Goal: Task Accomplishment & Management: Manage account settings

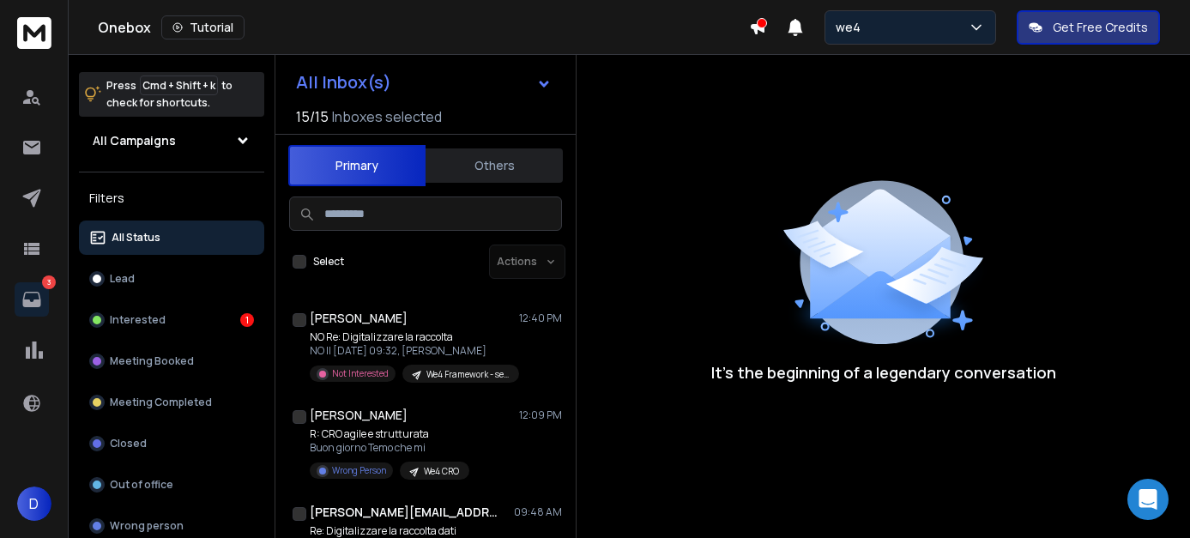
click at [947, 31] on div "we4" at bounding box center [910, 27] width 149 height 17
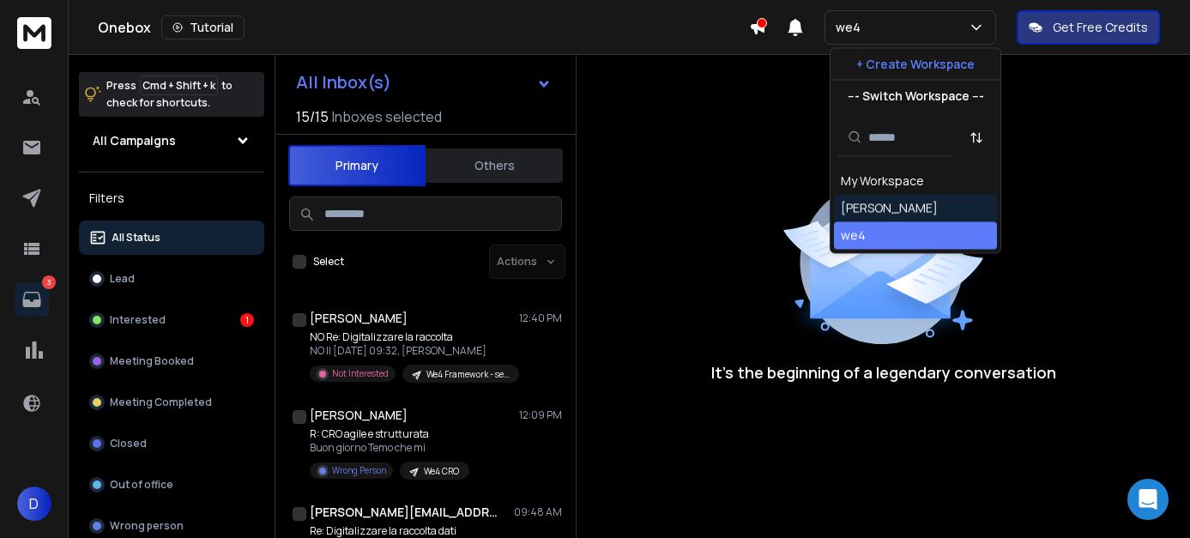
click at [896, 203] on div "[PERSON_NAME]" at bounding box center [889, 208] width 97 height 17
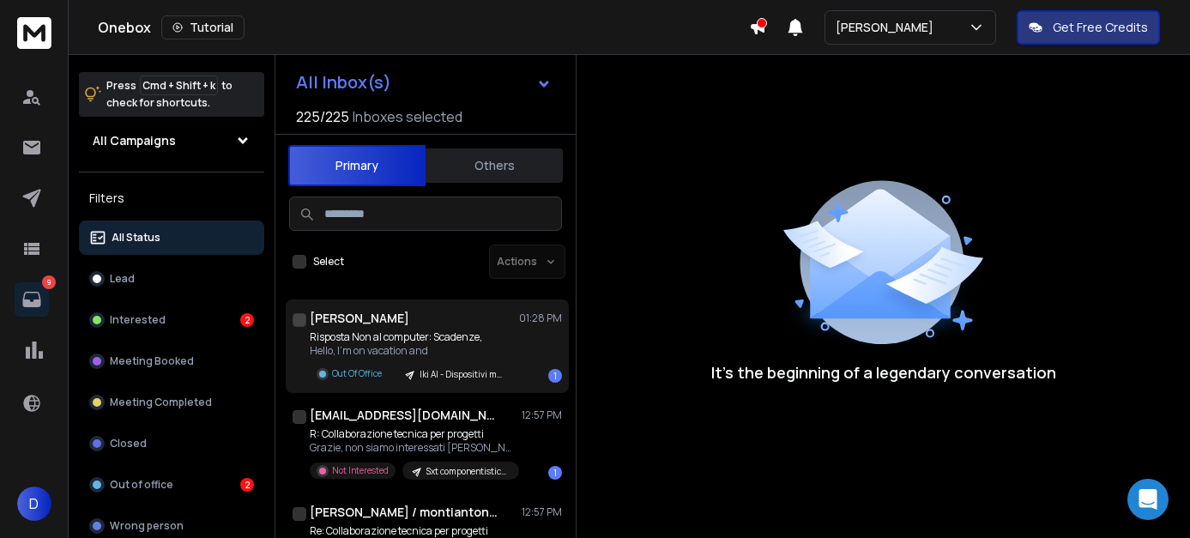
click at [535, 330] on div "Risposta Non al computer: Scadenze, Hello, I'm on vacation and Out Of Office Ik…" at bounding box center [436, 356] width 252 height 52
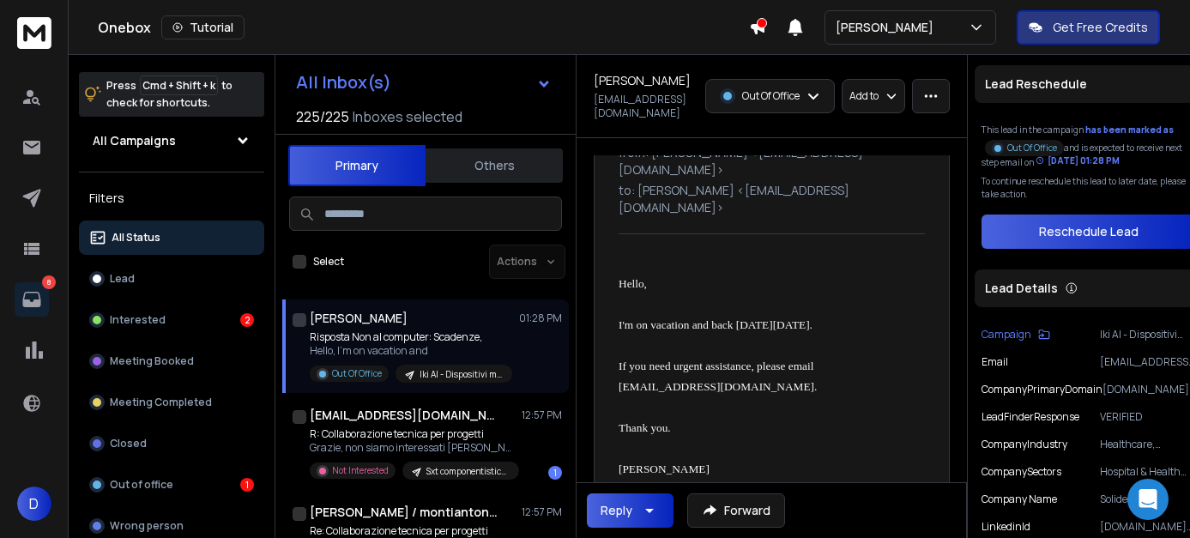
scroll to position [178, 0]
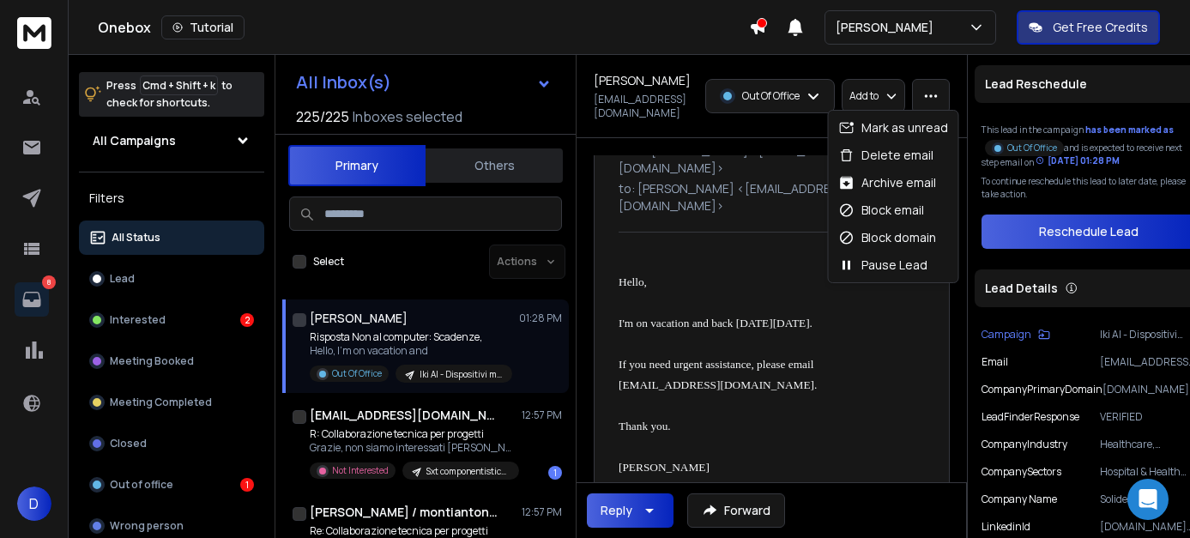
click at [934, 94] on icon "button" at bounding box center [930, 95] width 13 height 3
click at [904, 127] on div "Mark as unread" at bounding box center [893, 127] width 109 height 17
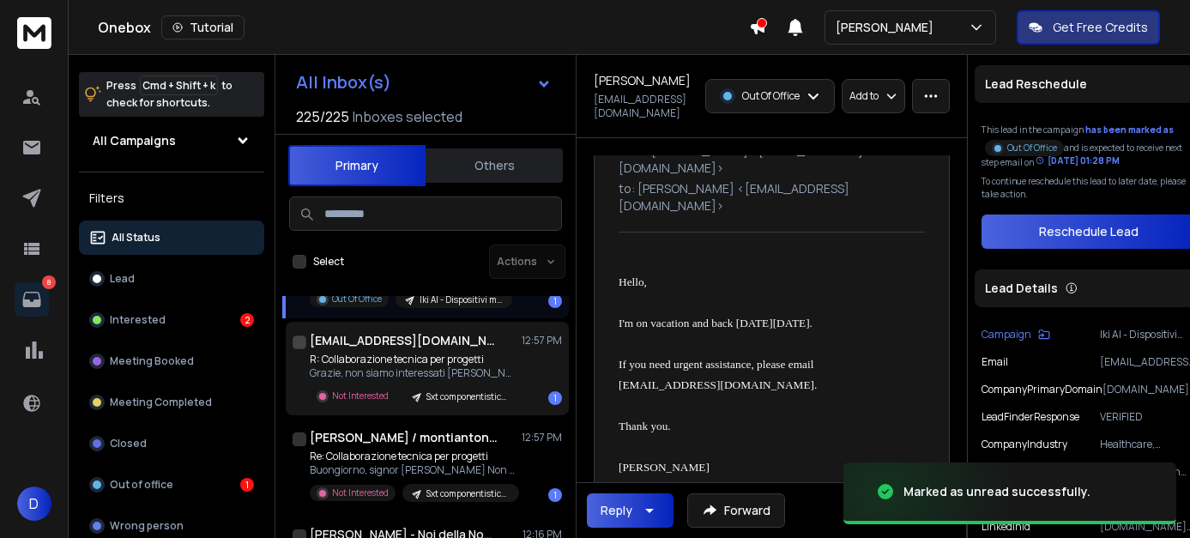
scroll to position [100, 0]
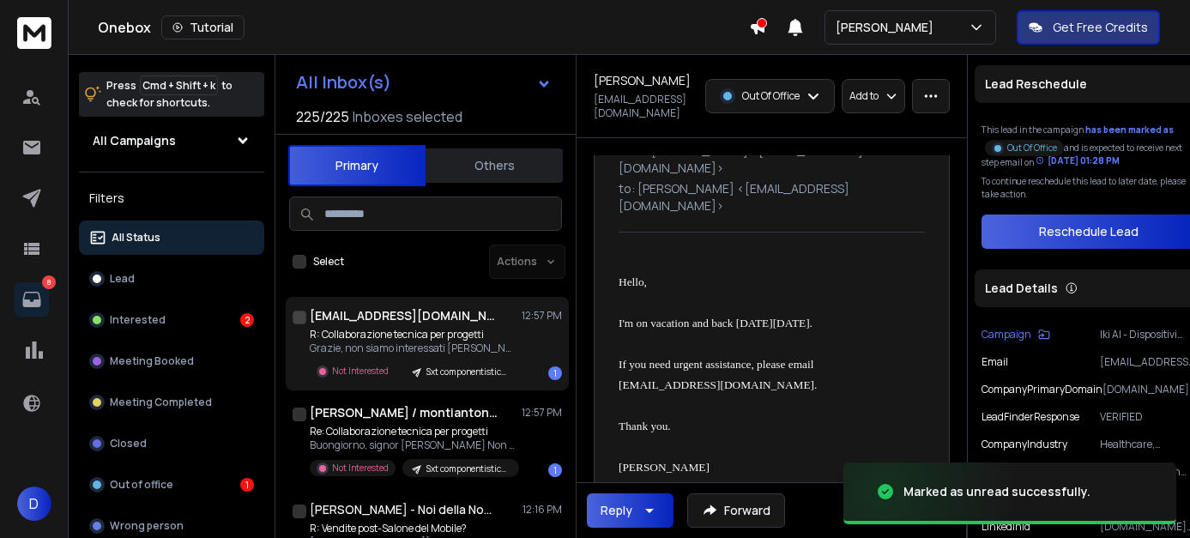
click at [528, 350] on div "R: Collaborazione tecnica per progetti Grazie, non siamo interessati Gianluigi …" at bounding box center [436, 354] width 252 height 52
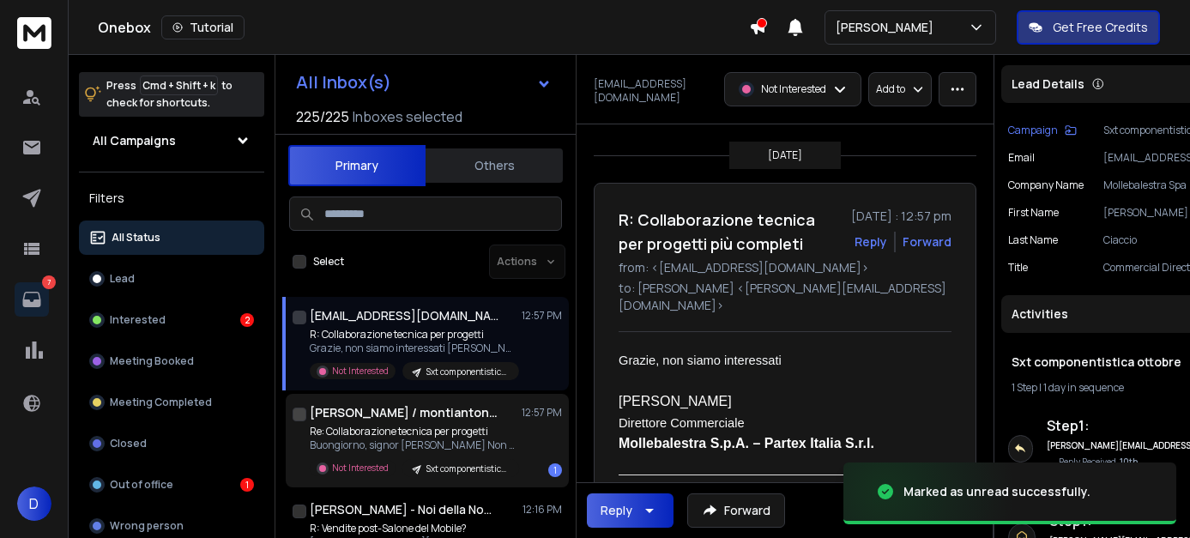
click at [517, 431] on div "Re: Collaborazione tecnica per progetti Buongiorno, signor Maggi Non siamo Not …" at bounding box center [414, 451] width 209 height 52
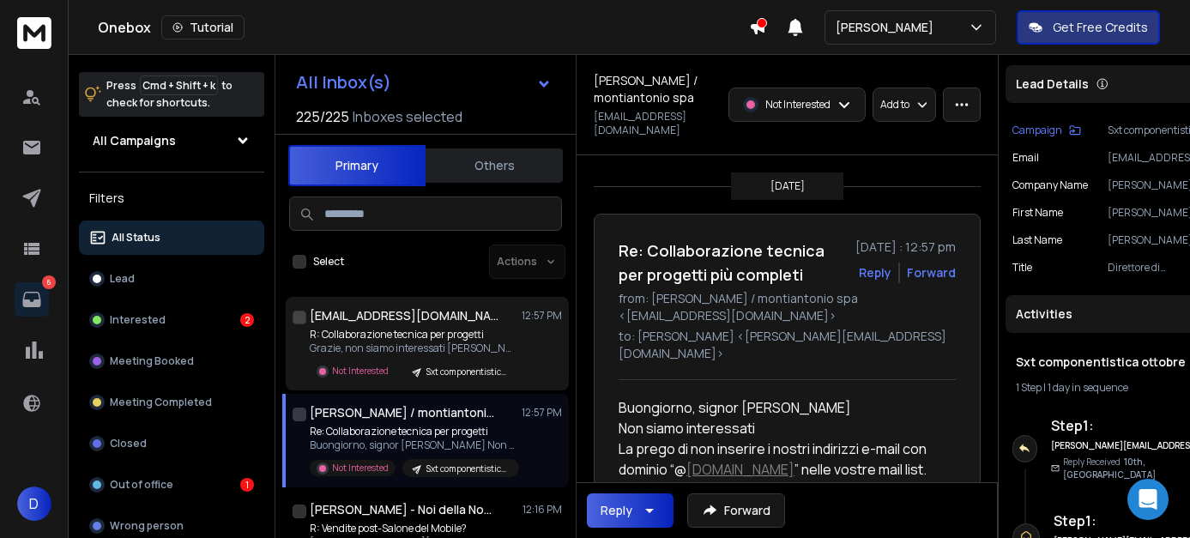
click at [533, 358] on div "R: Collaborazione tecnica per progetti Grazie, non siamo interessati Gianluigi …" at bounding box center [436, 354] width 252 height 52
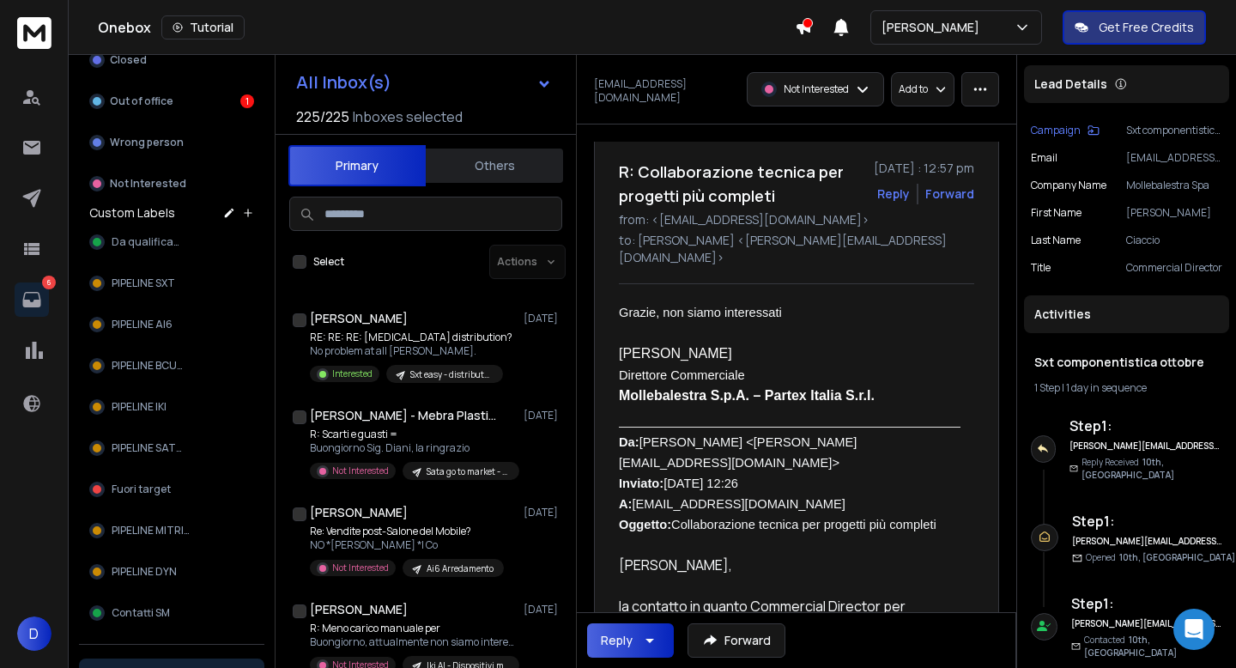
scroll to position [0, 0]
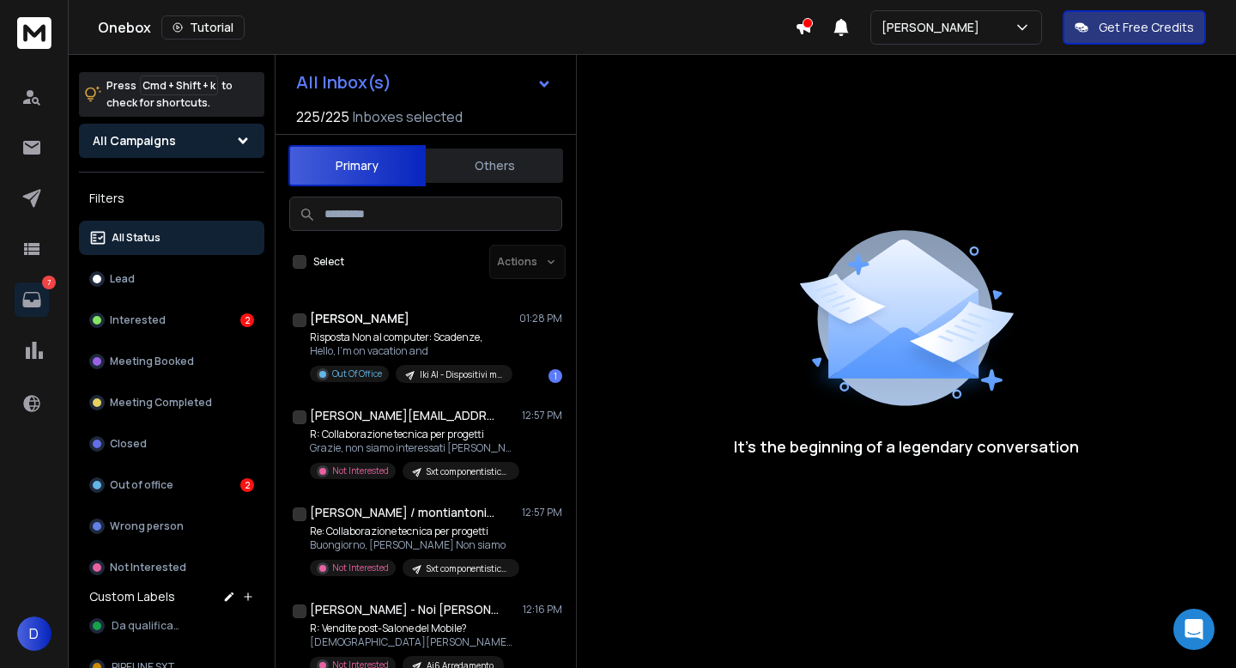
click at [221, 142] on button "All Campaigns" at bounding box center [171, 141] width 185 height 34
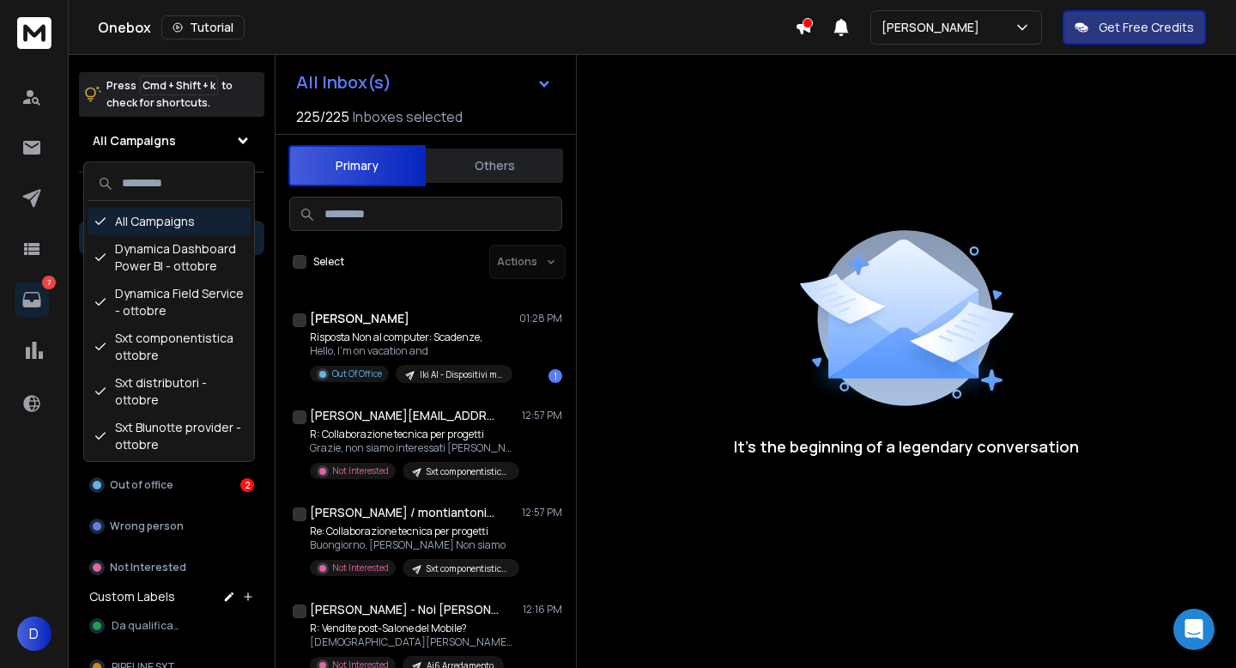
click at [197, 215] on div "All Campaigns" at bounding box center [169, 221] width 163 height 27
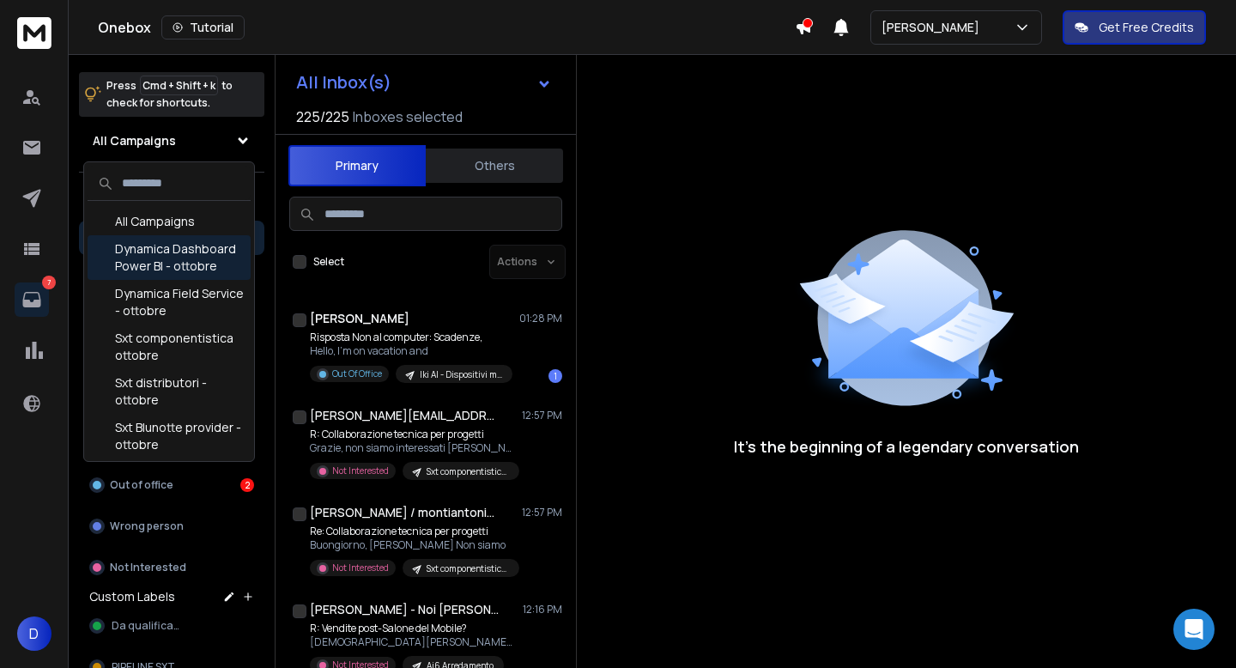
click at [180, 258] on div "Dynamica Dashboard Power BI - ottobre" at bounding box center [169, 257] width 163 height 45
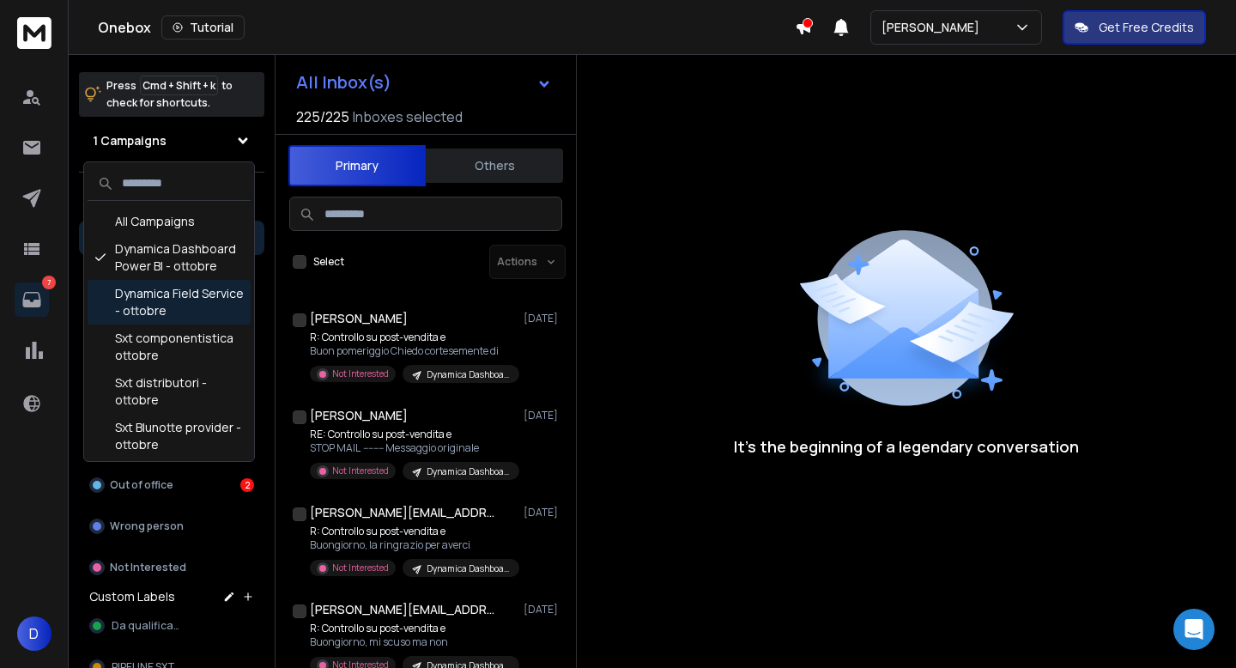
click at [178, 306] on div "Dynamica Field Service - ottobre" at bounding box center [169, 302] width 163 height 45
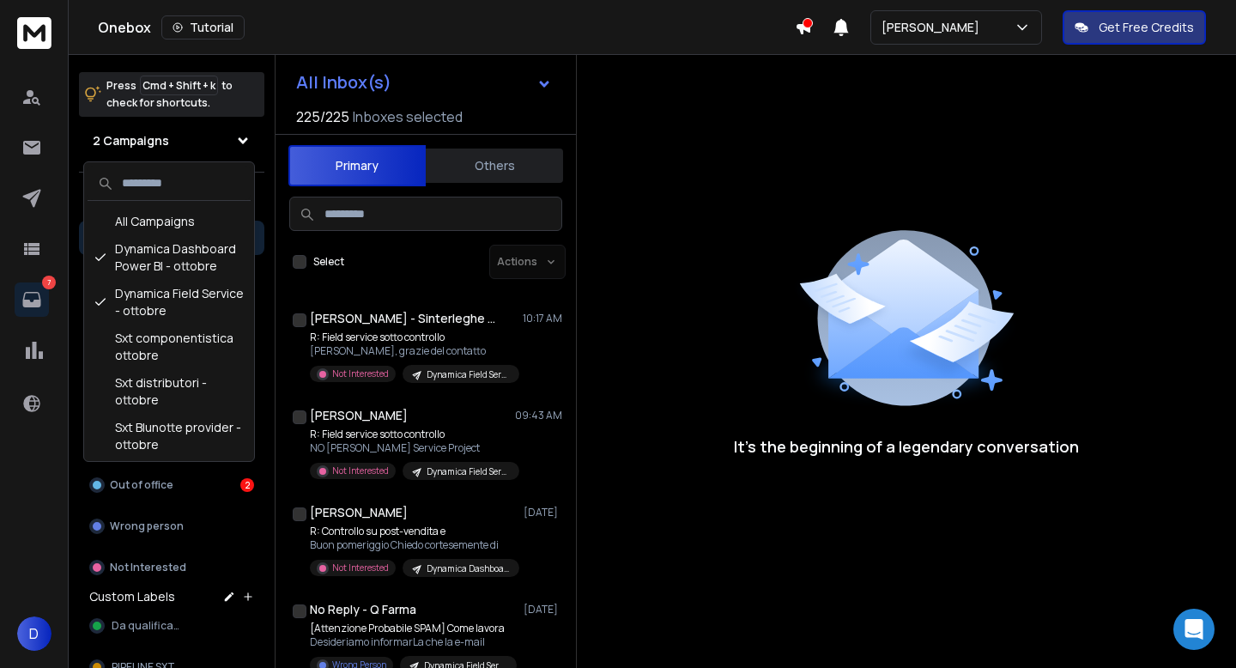
click at [680, 459] on div "It’s the beginning of a legendary conversation" at bounding box center [906, 338] width 659 height 567
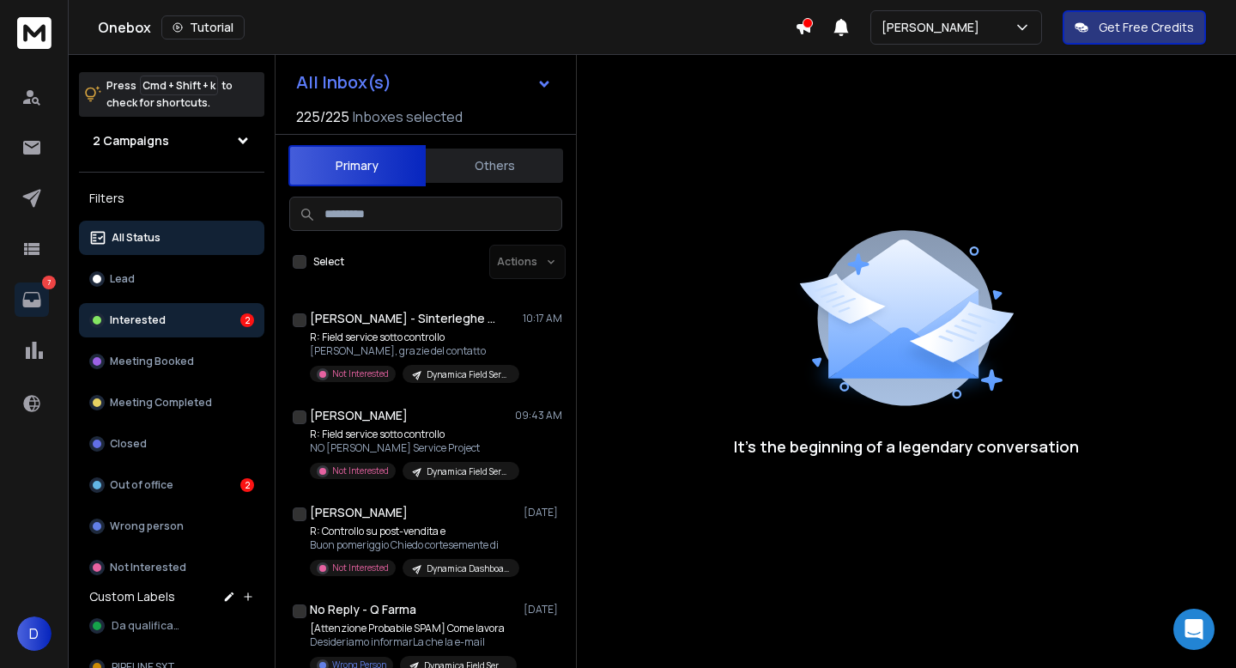
click at [213, 321] on button "Interested 2" at bounding box center [171, 320] width 185 height 34
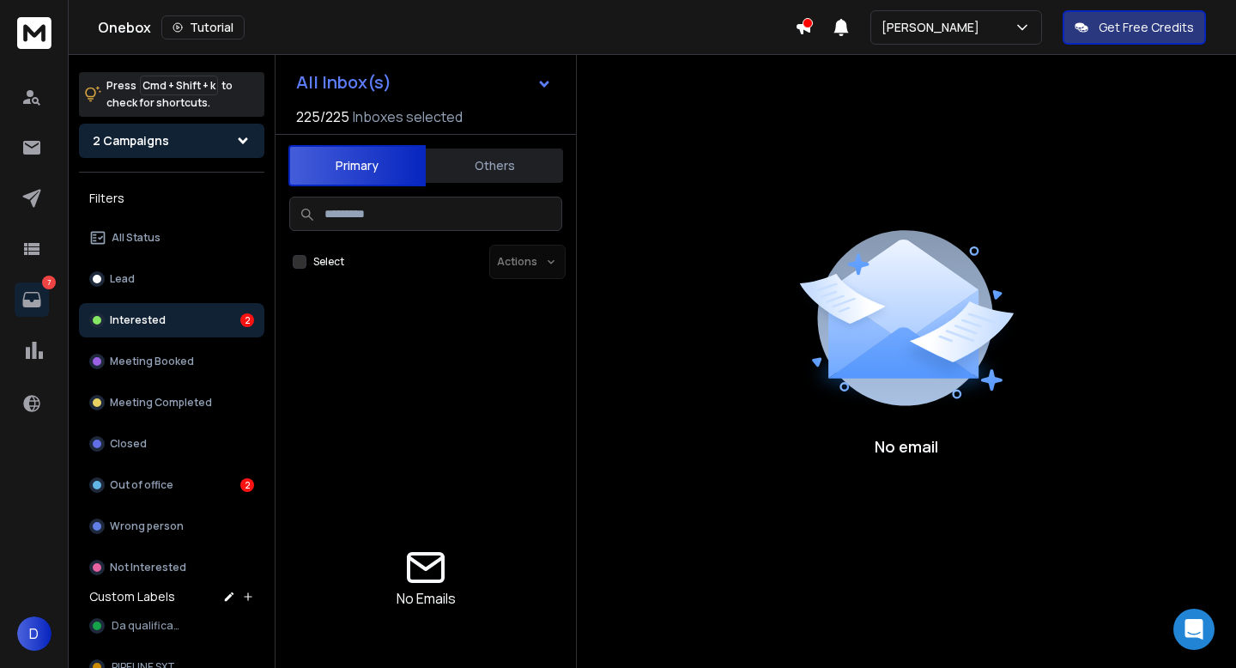
click at [184, 145] on button "2 Campaigns" at bounding box center [171, 141] width 185 height 34
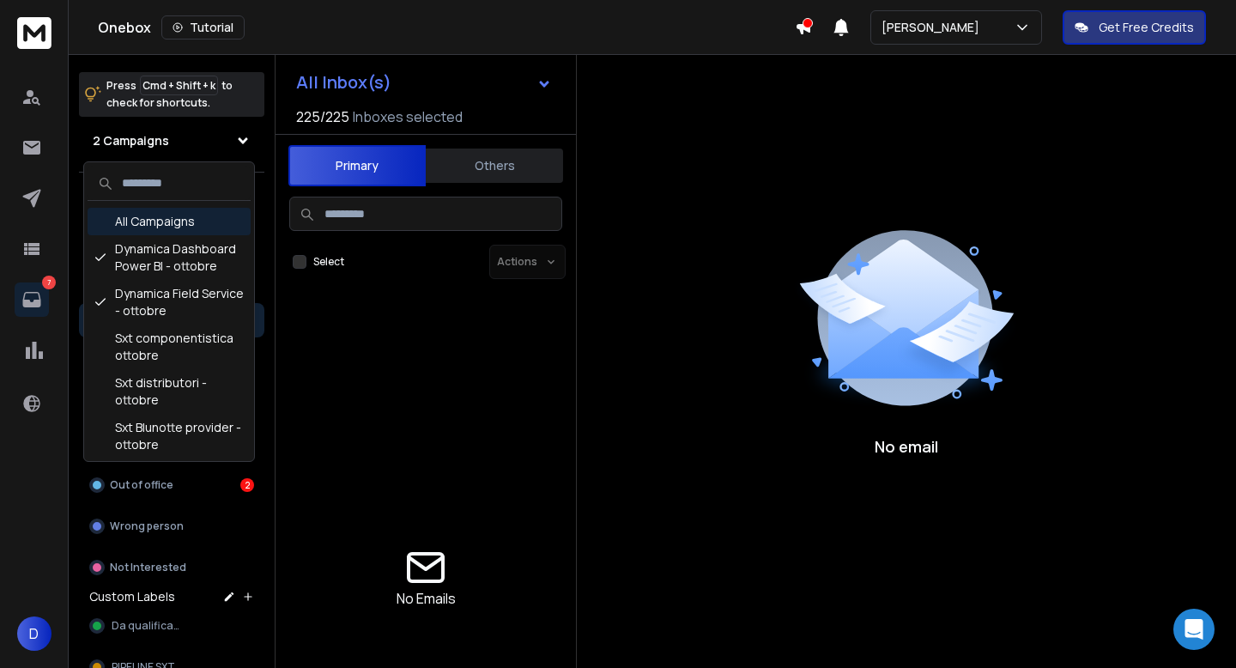
click at [179, 215] on div "All Campaigns" at bounding box center [169, 221] width 163 height 27
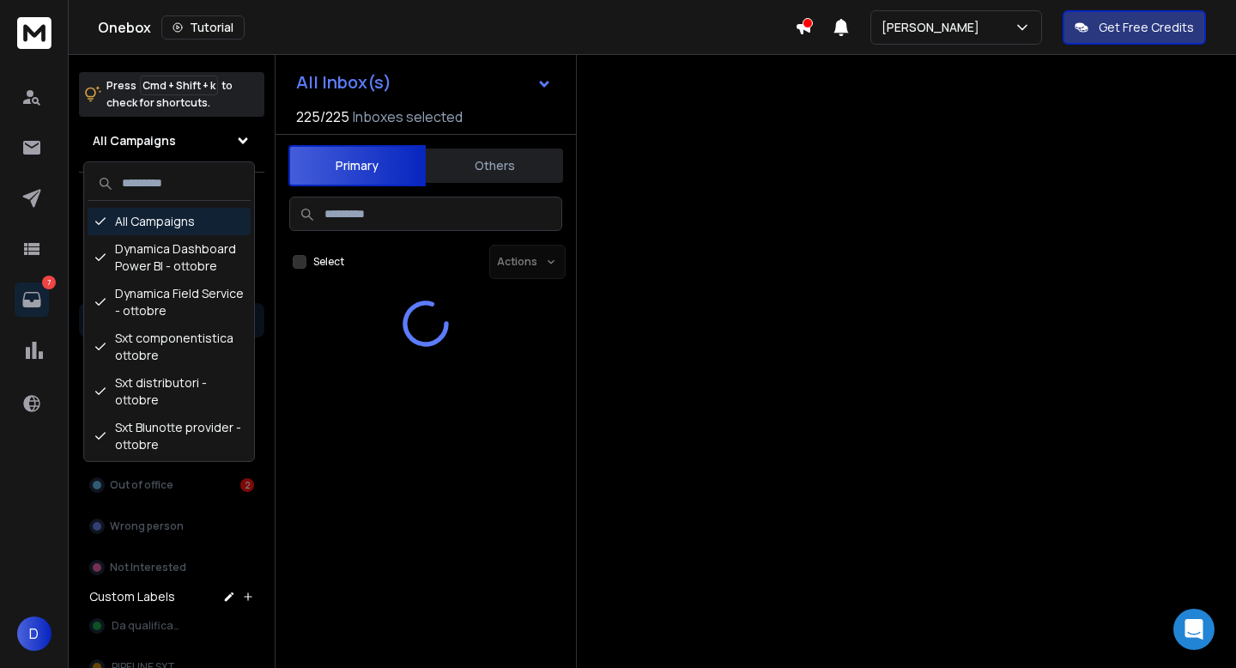
click at [179, 215] on div "All Campaigns" at bounding box center [169, 221] width 163 height 27
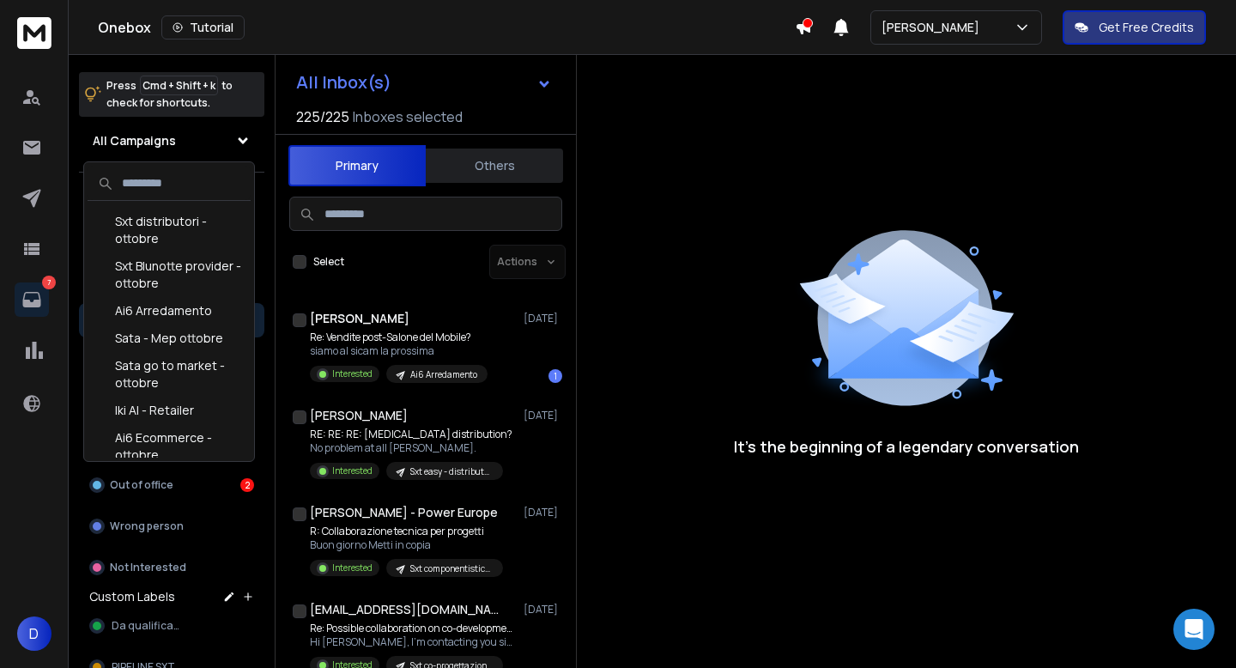
scroll to position [163, 0]
click at [175, 312] on div "Ai6 Arredamento" at bounding box center [169, 308] width 163 height 27
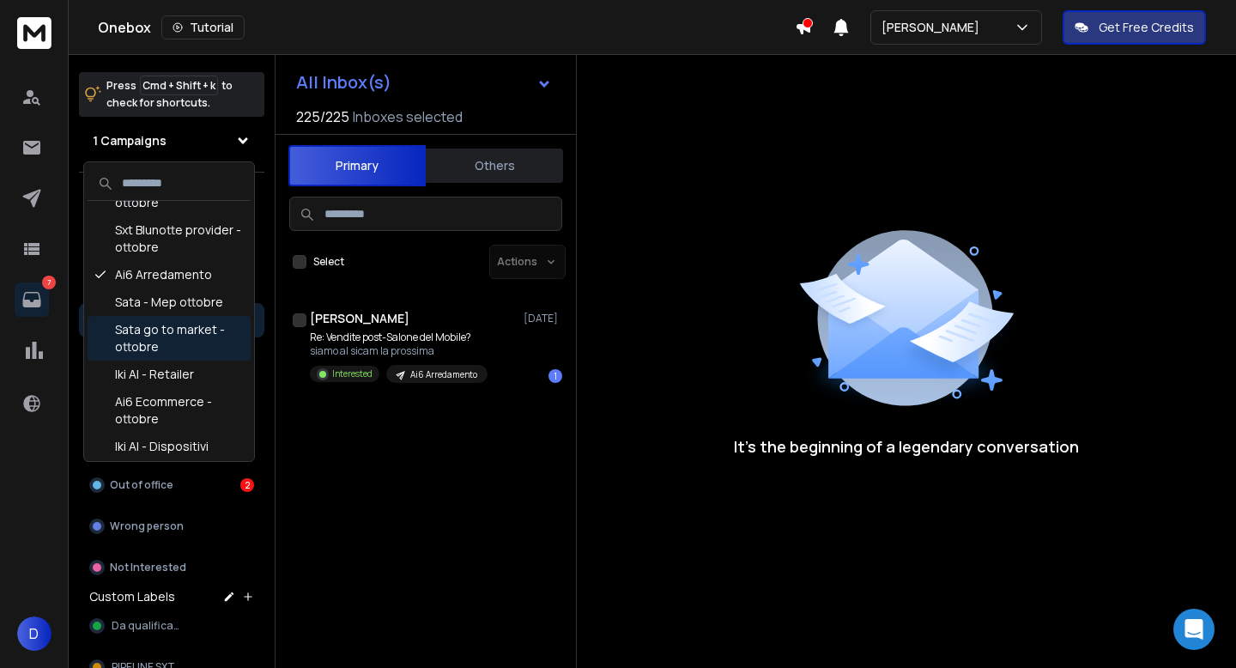
scroll to position [198, 0]
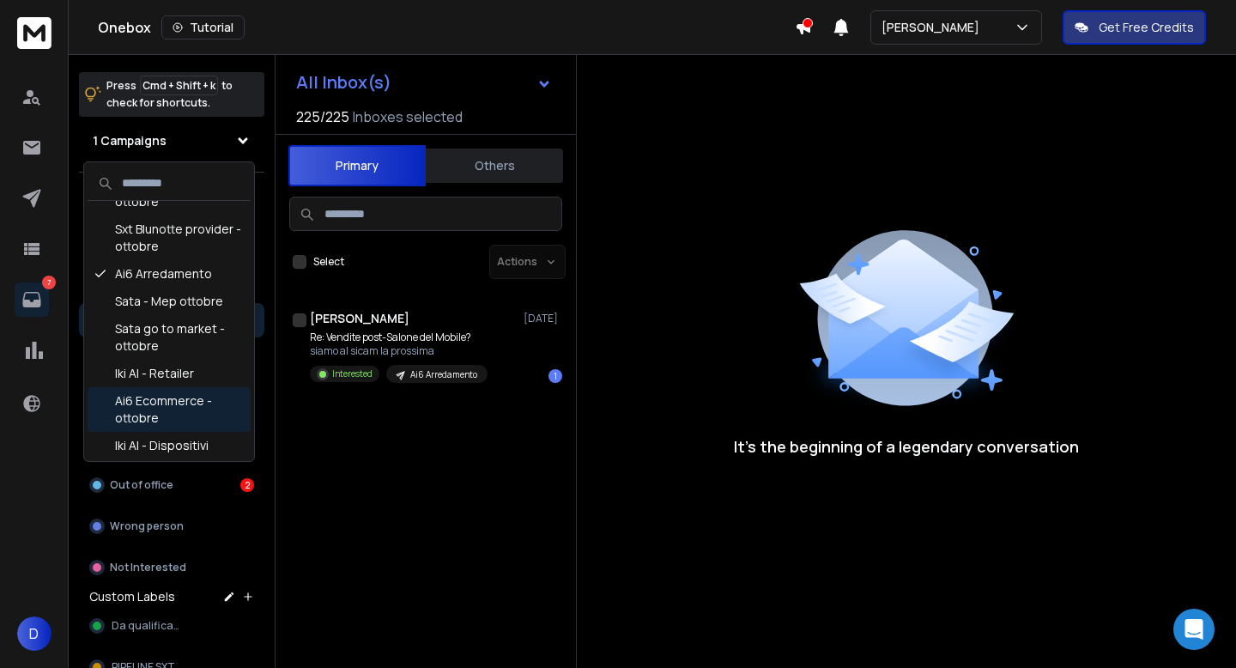
click at [160, 416] on div "Ai6 Ecommerce - ottobre" at bounding box center [169, 409] width 163 height 45
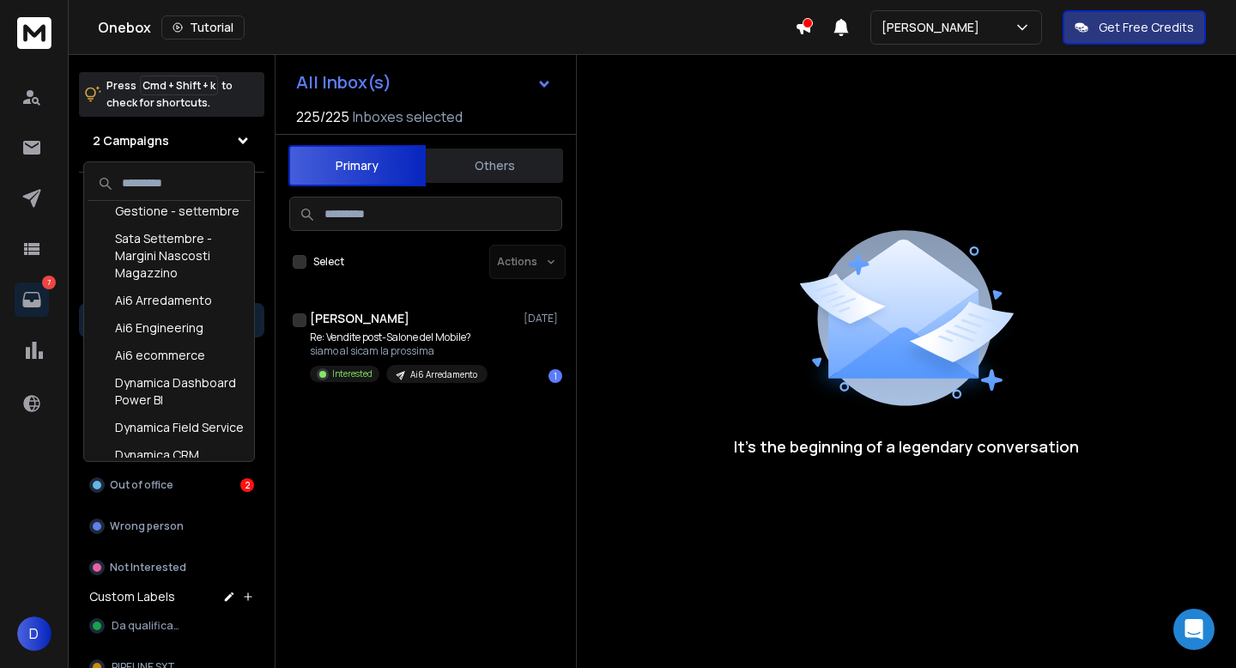
scroll to position [830, 0]
click at [175, 284] on div "Ai6 Arredamento" at bounding box center [169, 297] width 163 height 27
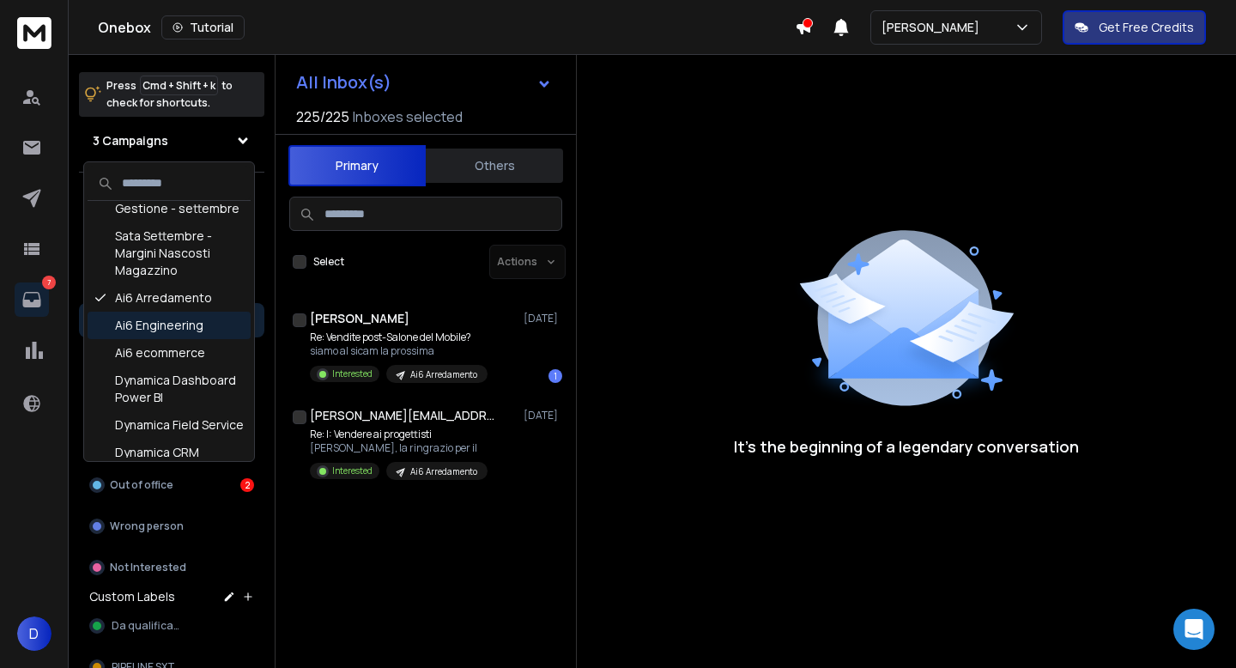
click at [163, 334] on div "Ai6 Engineering" at bounding box center [169, 325] width 163 height 27
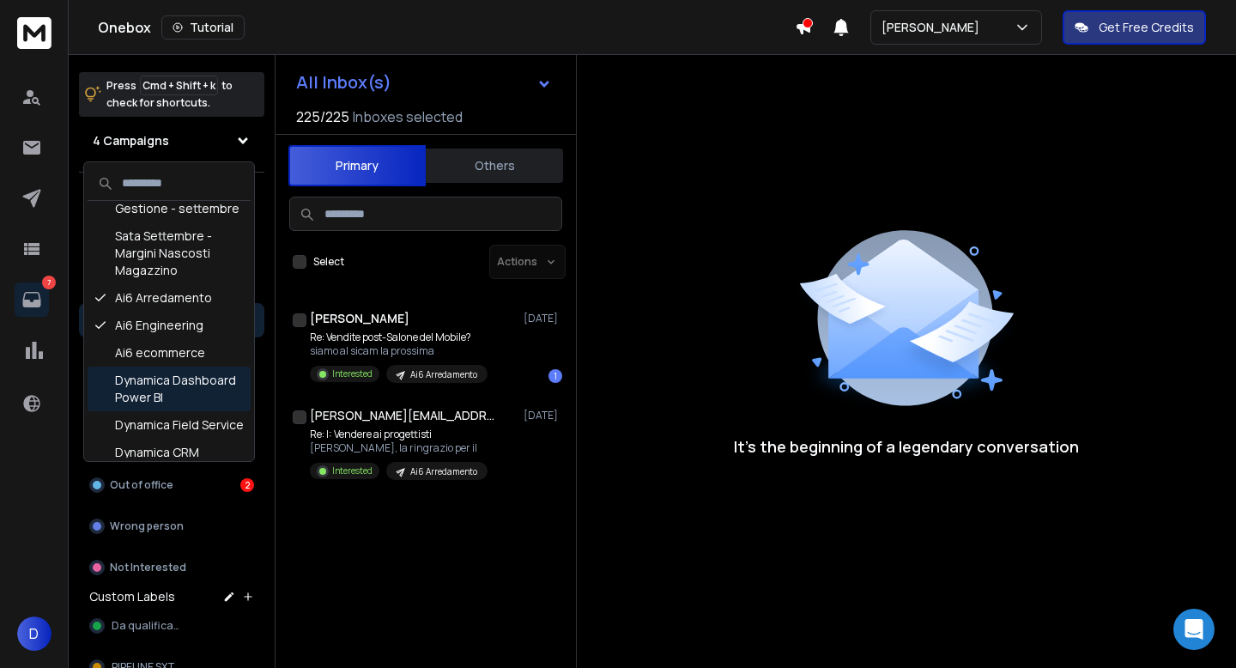
click at [160, 372] on div "Dynamica Dashboard Power BI" at bounding box center [169, 388] width 163 height 45
click at [168, 350] on div "Ai6 ecommerce" at bounding box center [169, 352] width 163 height 27
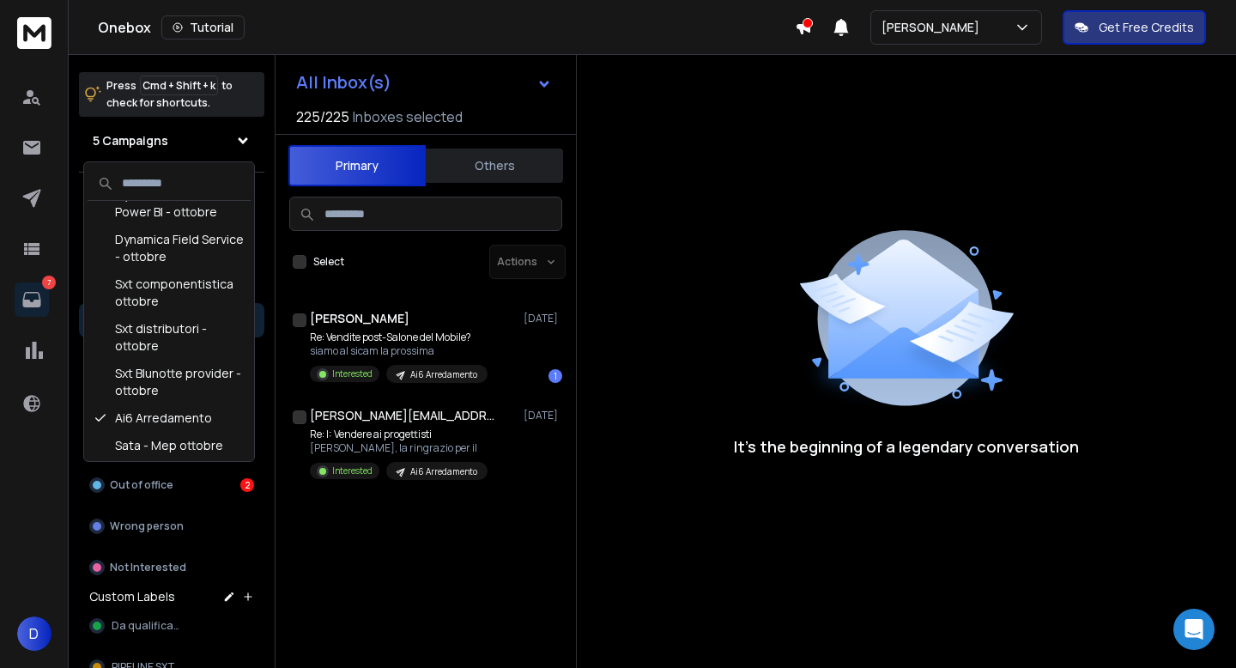
scroll to position [0, 0]
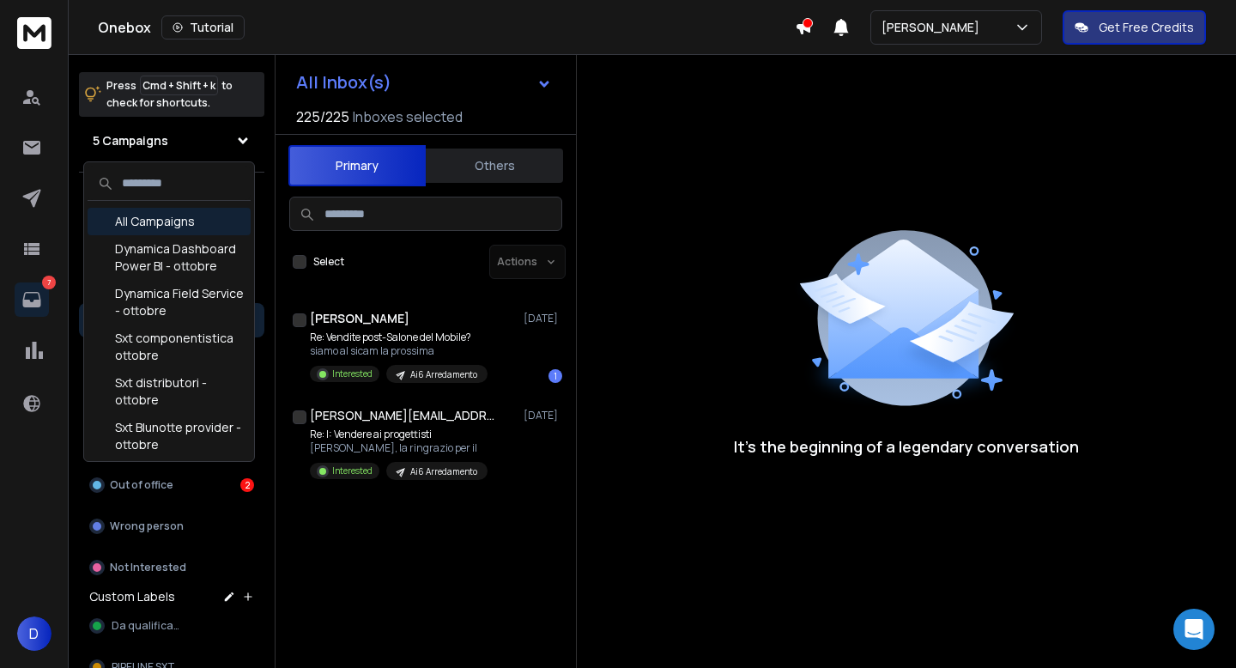
click at [152, 225] on div "All Campaigns" at bounding box center [169, 221] width 163 height 27
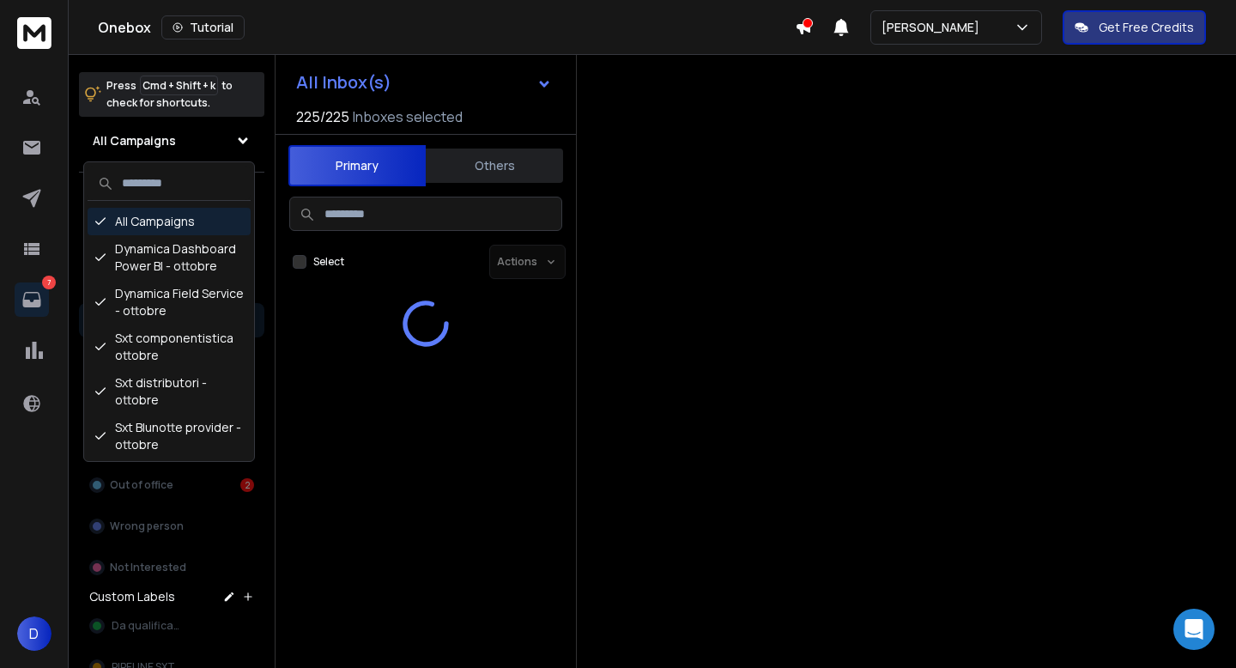
click at [152, 225] on div "All Campaigns" at bounding box center [169, 221] width 163 height 27
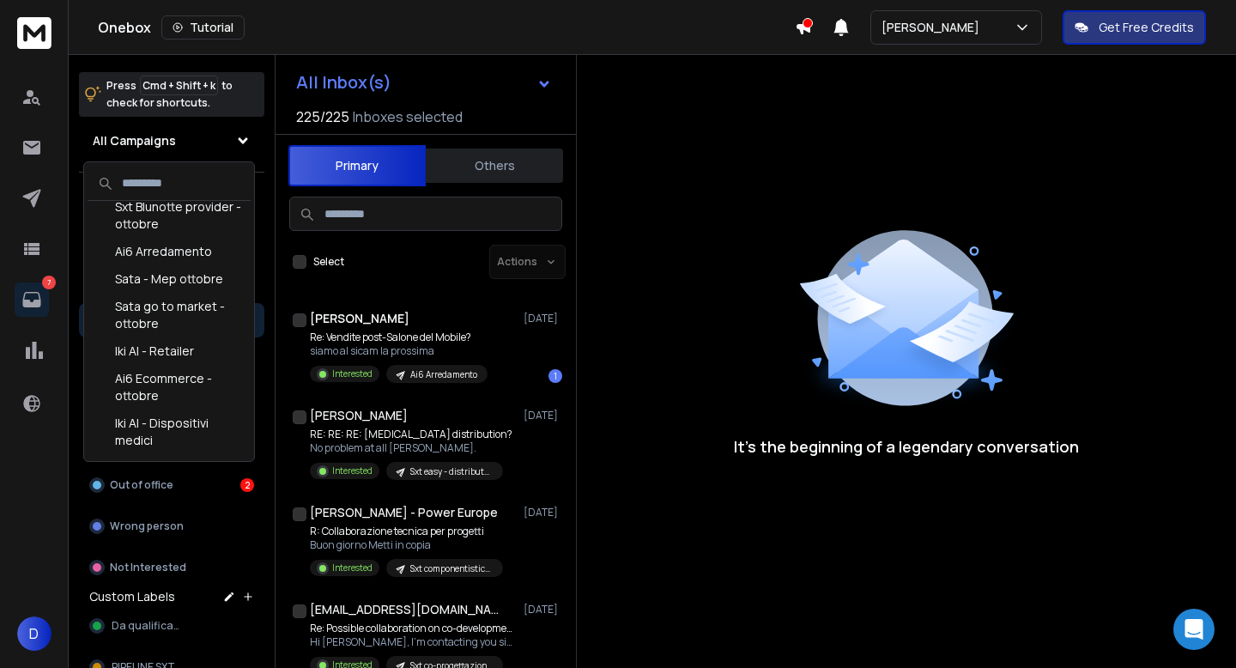
scroll to position [221, 0]
click at [160, 278] on div "Sata - Mep ottobre" at bounding box center [169, 277] width 163 height 27
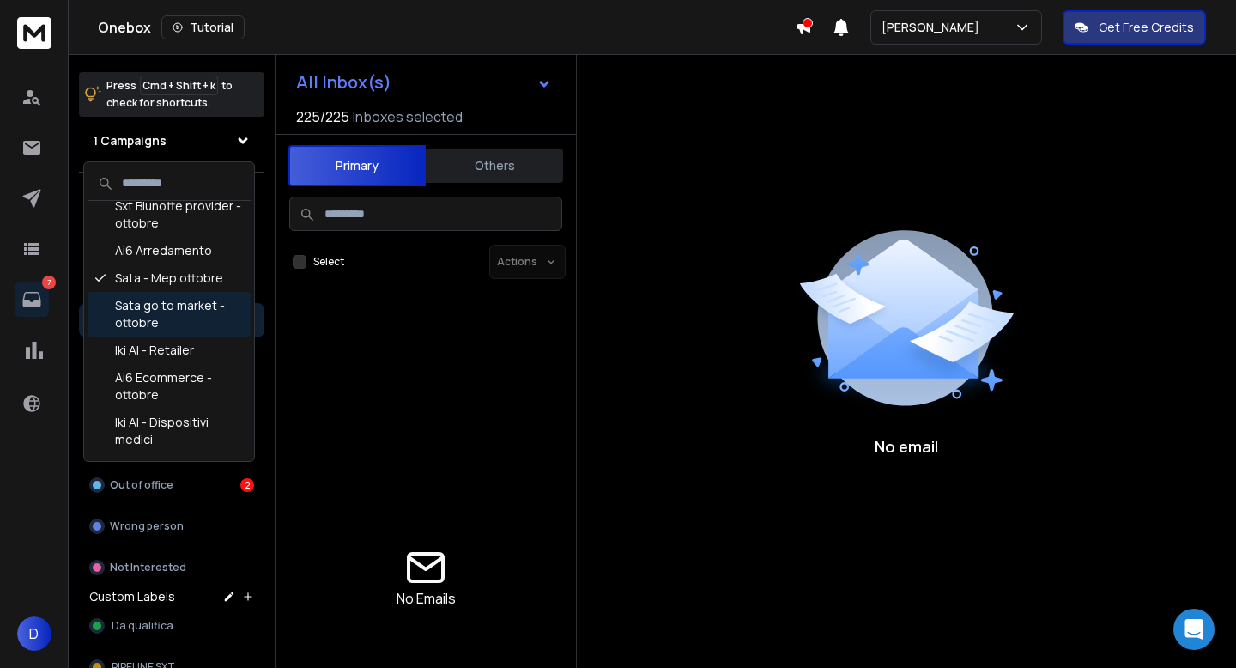
click at [155, 320] on div "Sata go to market - ottobre" at bounding box center [169, 314] width 163 height 45
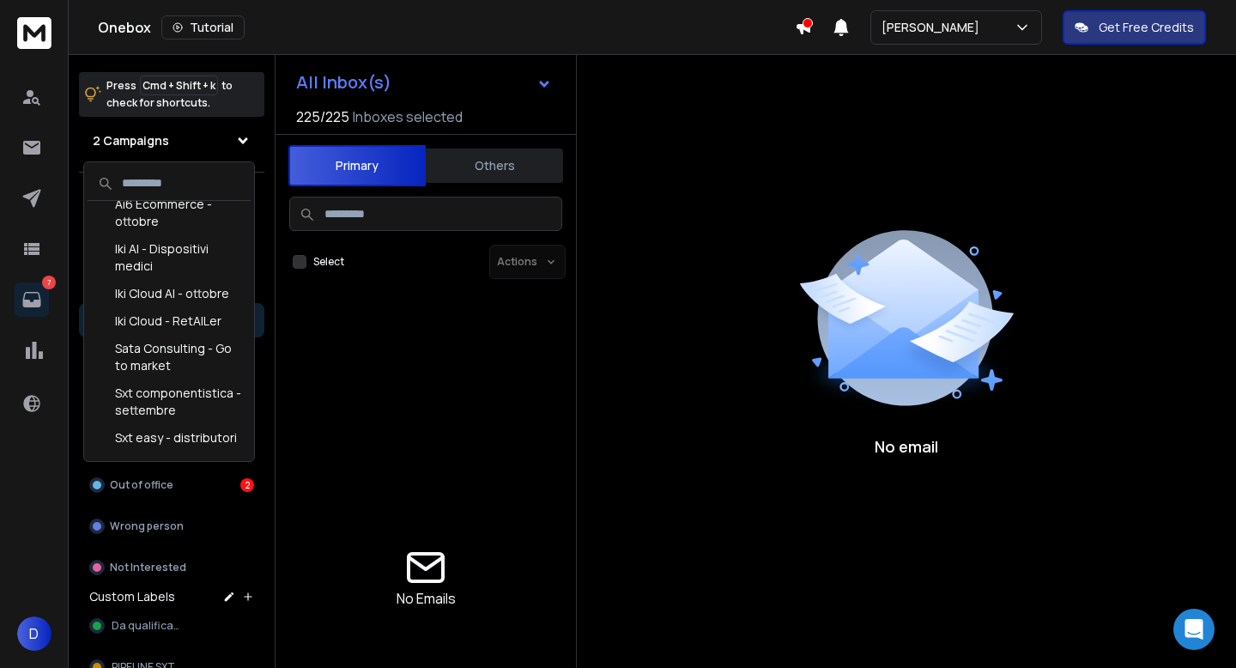
scroll to position [408, 0]
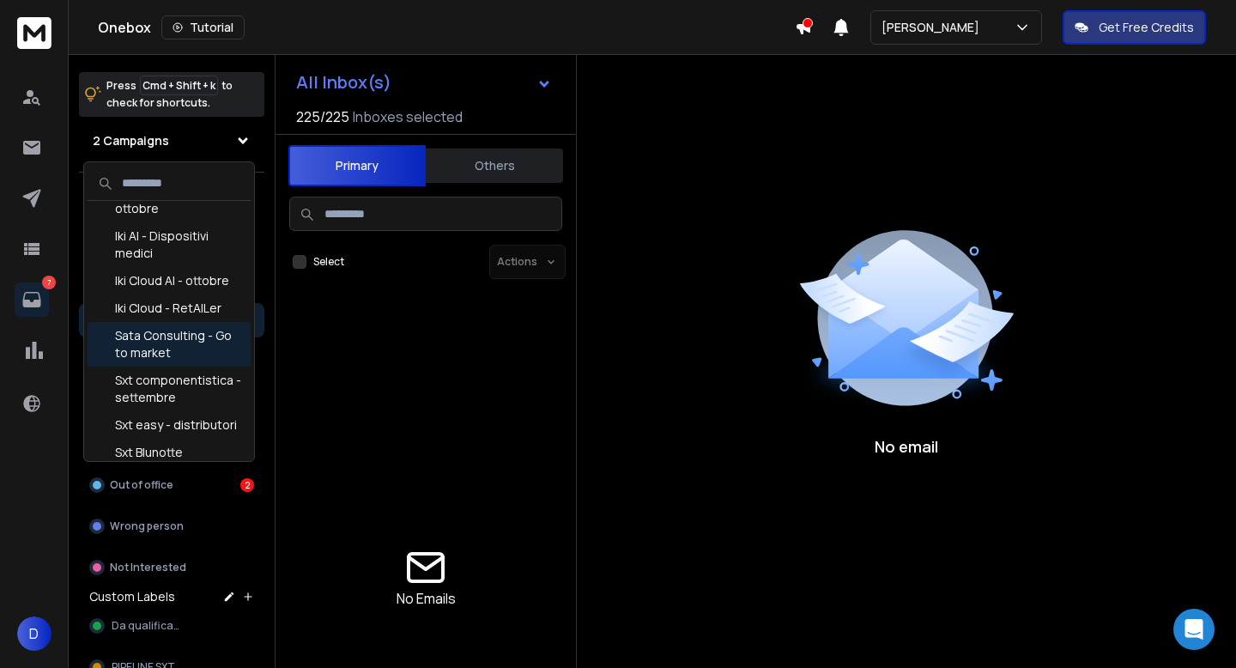
click at [172, 339] on div "Sata Consulting - Go to market" at bounding box center [169, 344] width 163 height 45
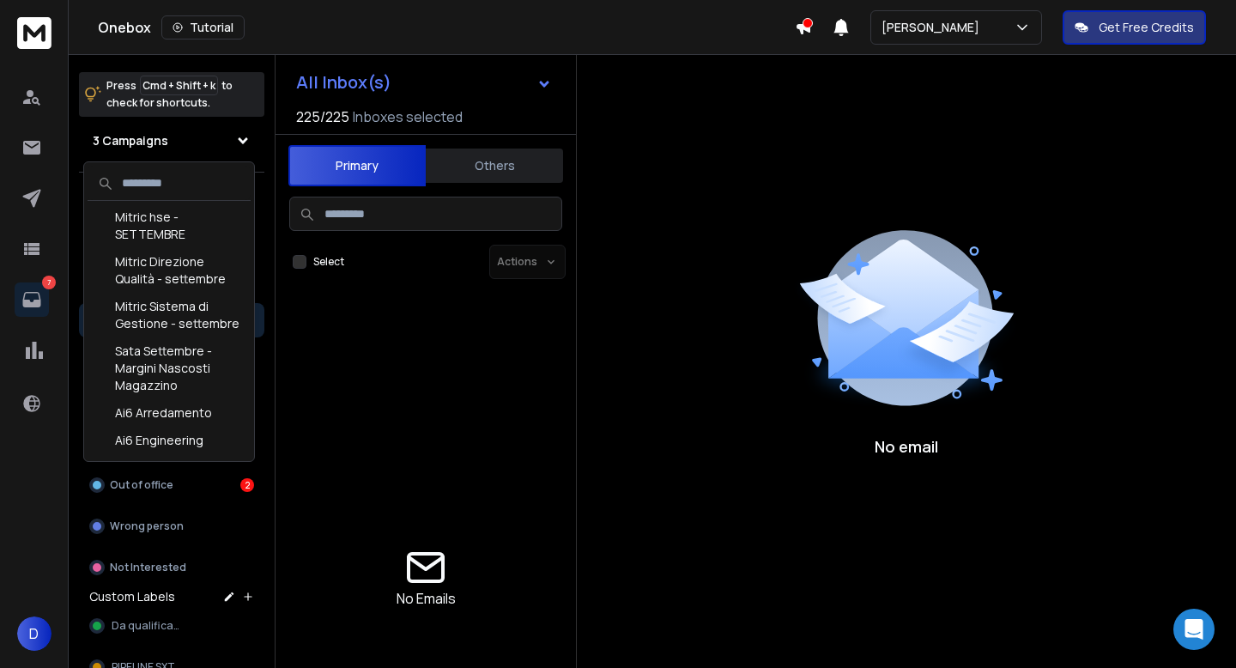
scroll to position [729, 0]
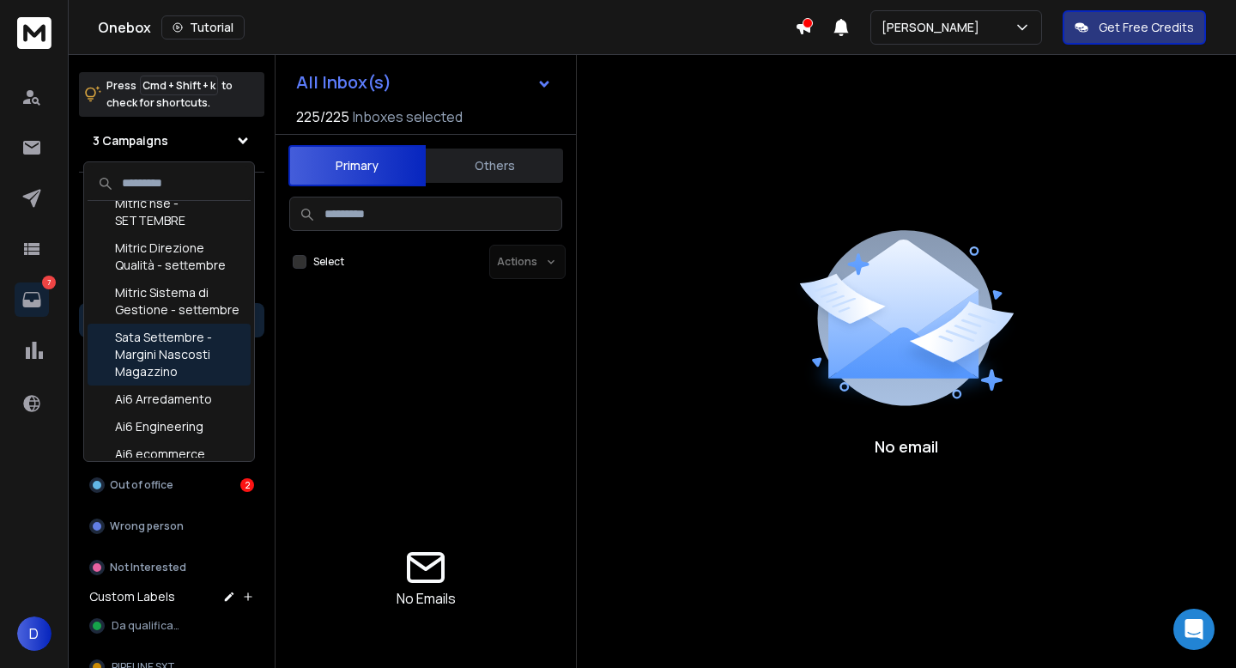
click at [176, 339] on div "Sata Settembre - Margini Nascosti Magazzino" at bounding box center [169, 355] width 163 height 62
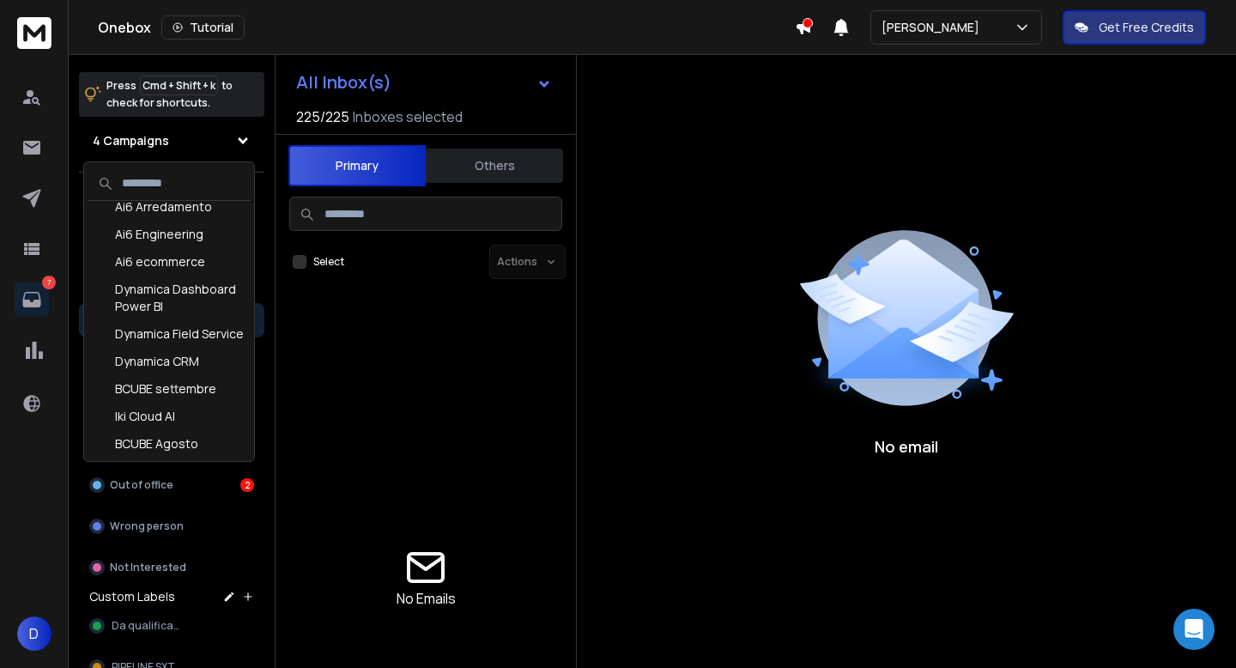
scroll to position [938, 0]
click at [391, 352] on div "No Emails" at bounding box center [425, 543] width 287 height 494
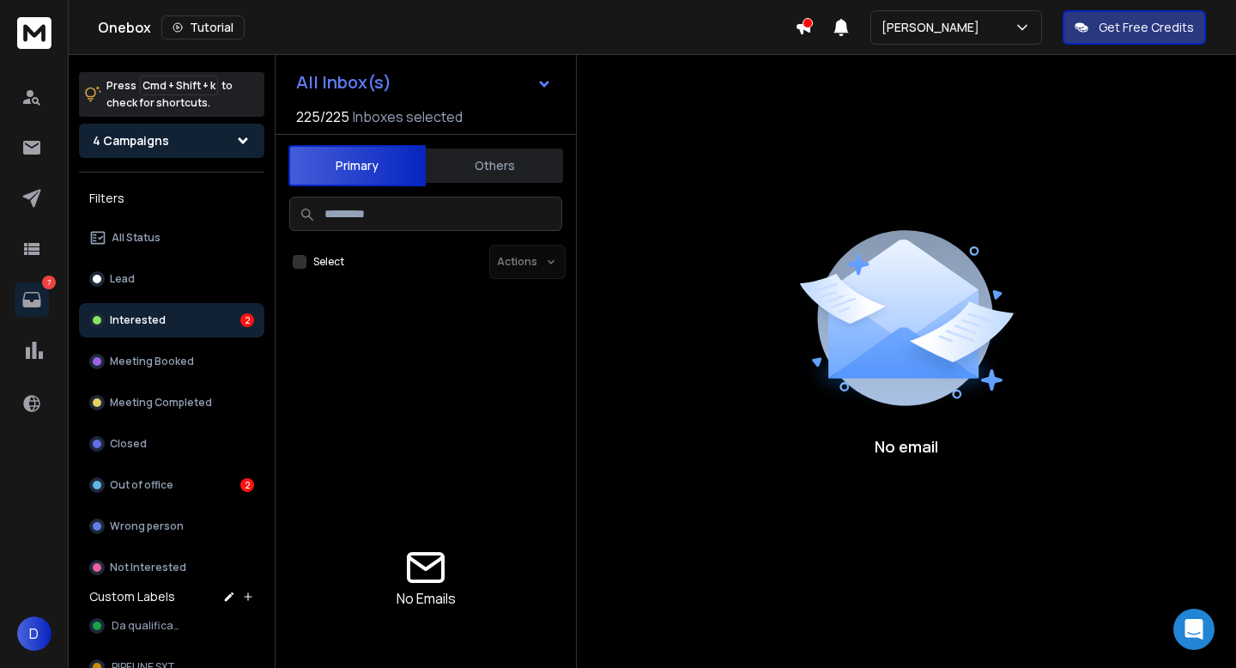
click at [212, 145] on button "4 Campaigns" at bounding box center [171, 141] width 185 height 34
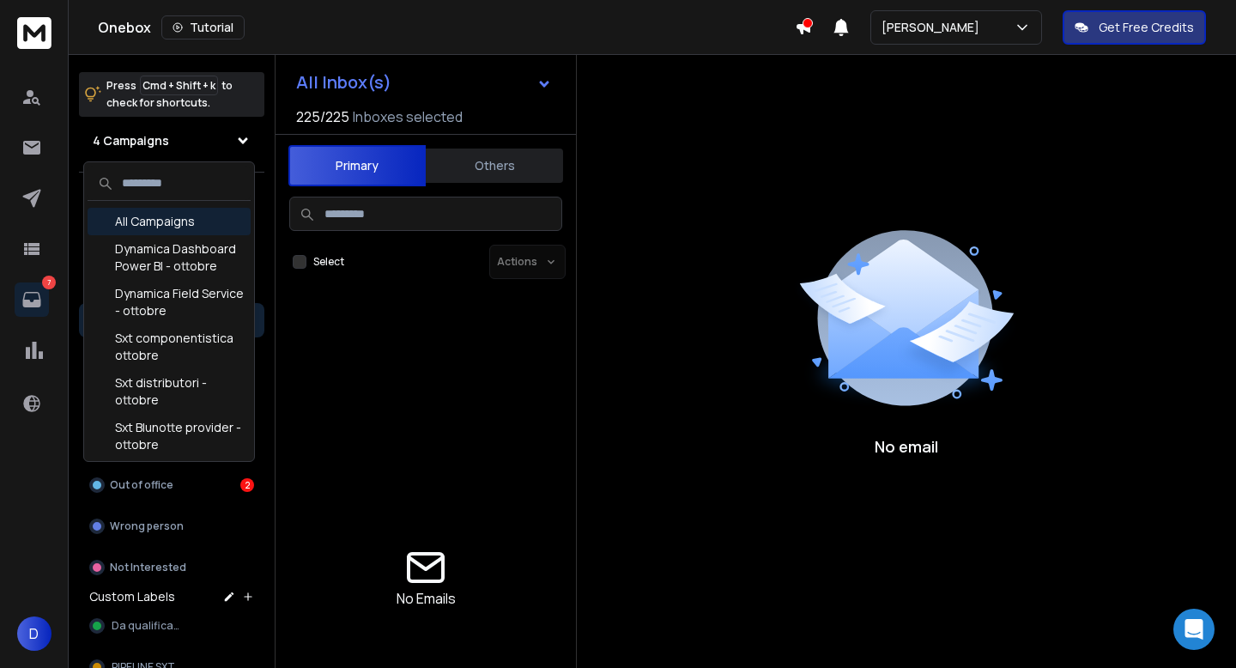
click at [191, 219] on div "All Campaigns" at bounding box center [169, 221] width 163 height 27
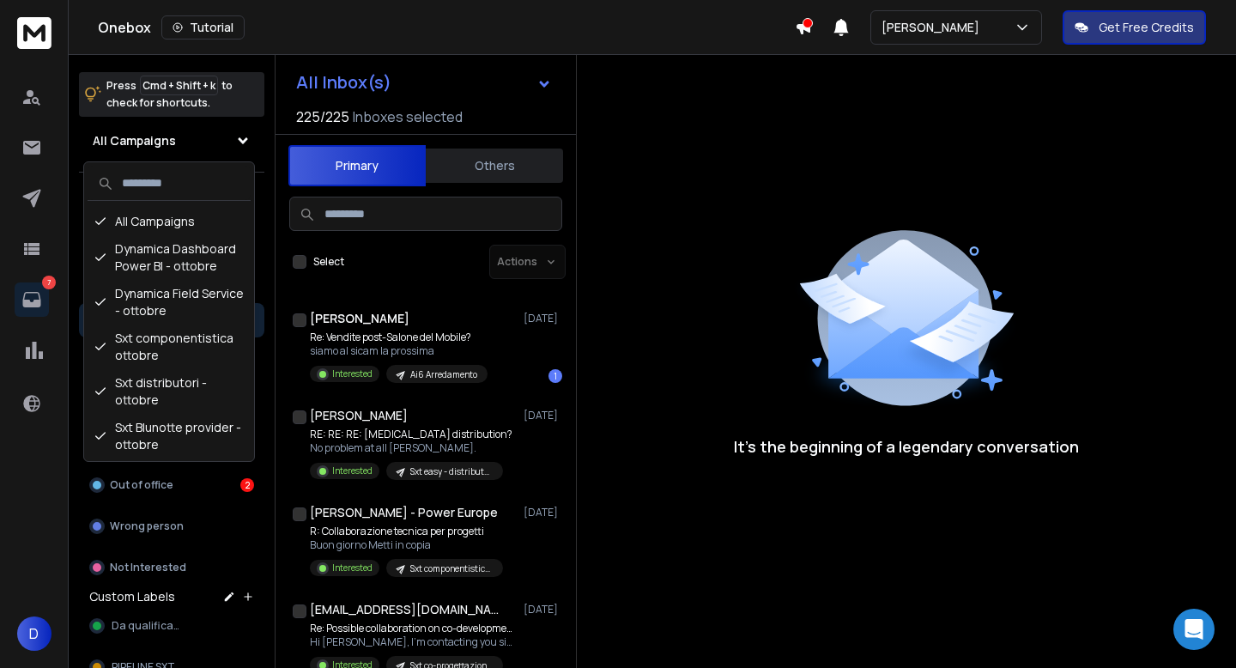
click at [700, 311] on div "It’s the beginning of a legendary conversation" at bounding box center [906, 338] width 659 height 567
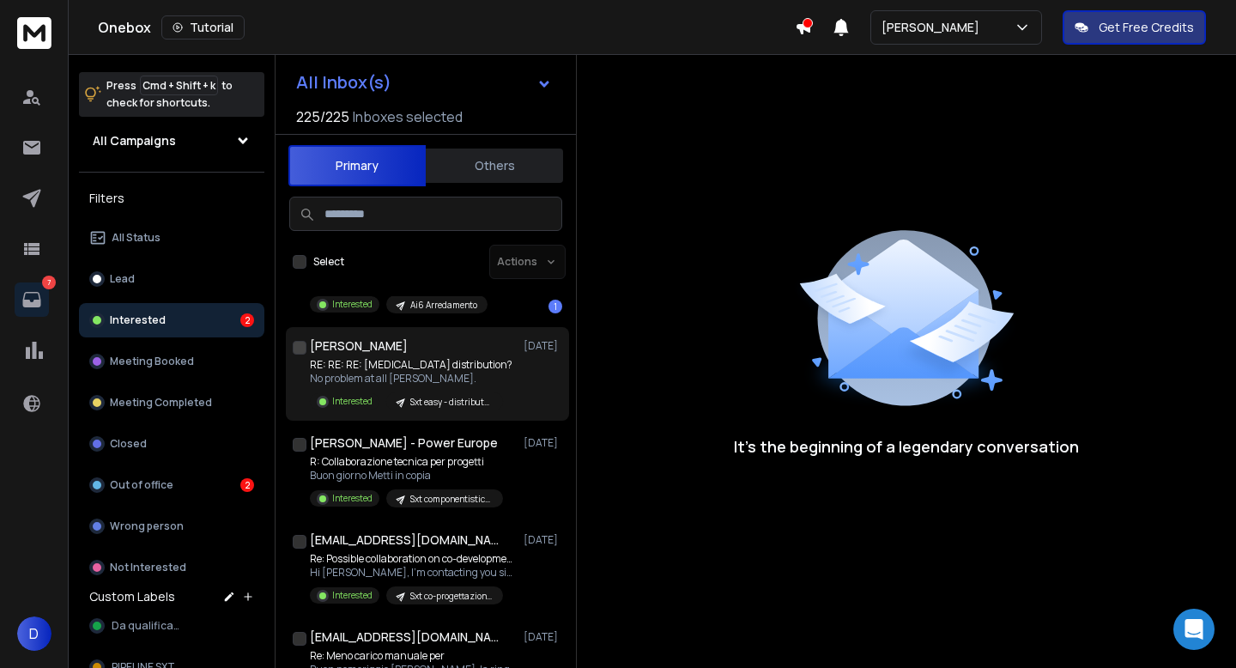
scroll to position [68, 0]
click at [475, 364] on p "RE: RE: RE: [MEDICAL_DATA] distribution?" at bounding box center [411, 367] width 203 height 14
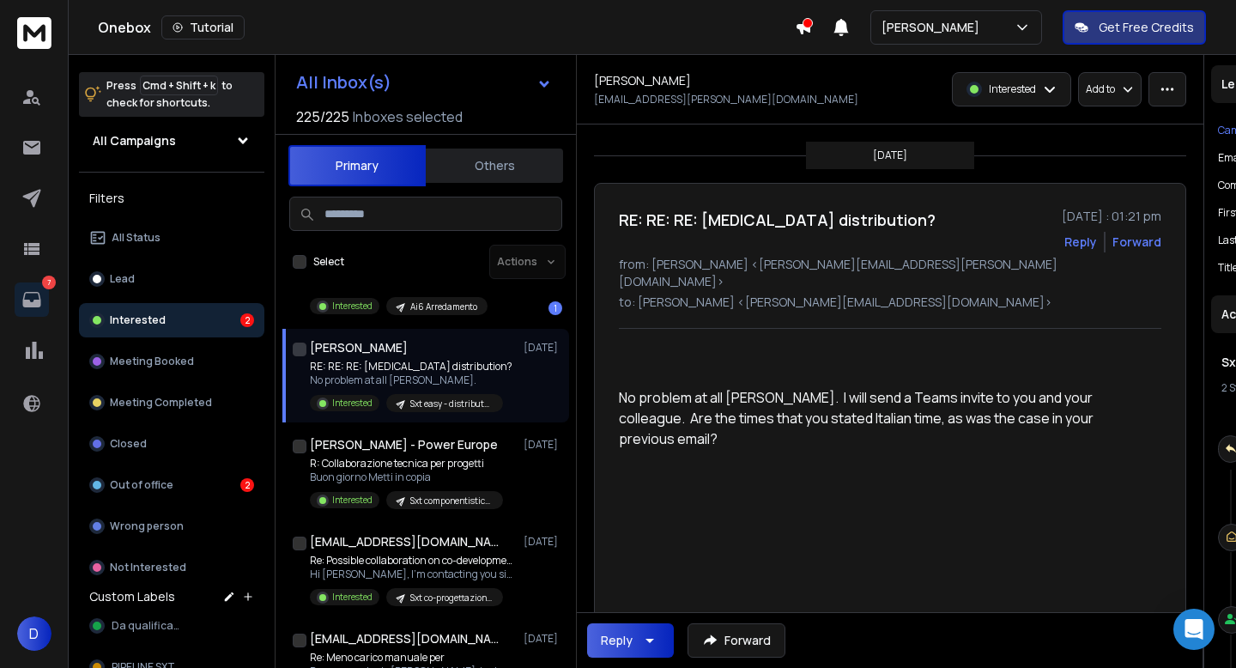
click at [1170, 89] on icon "button" at bounding box center [1166, 89] width 15 height 15
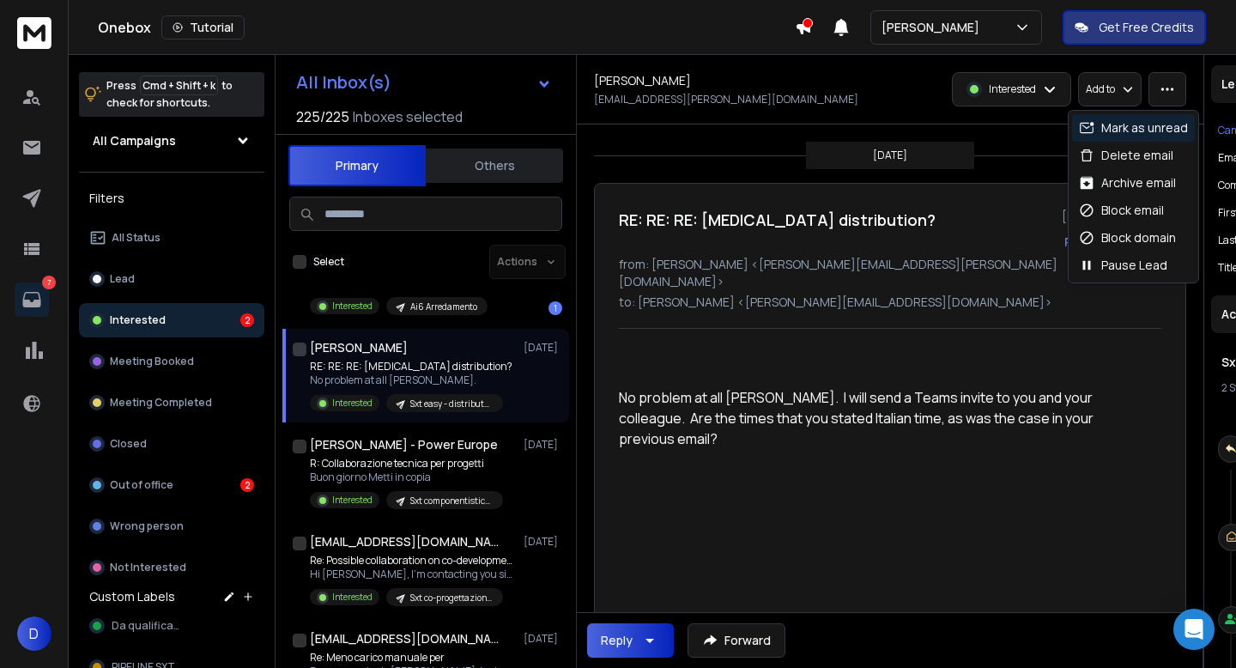
click at [1135, 130] on div "Mark as unread" at bounding box center [1133, 127] width 109 height 17
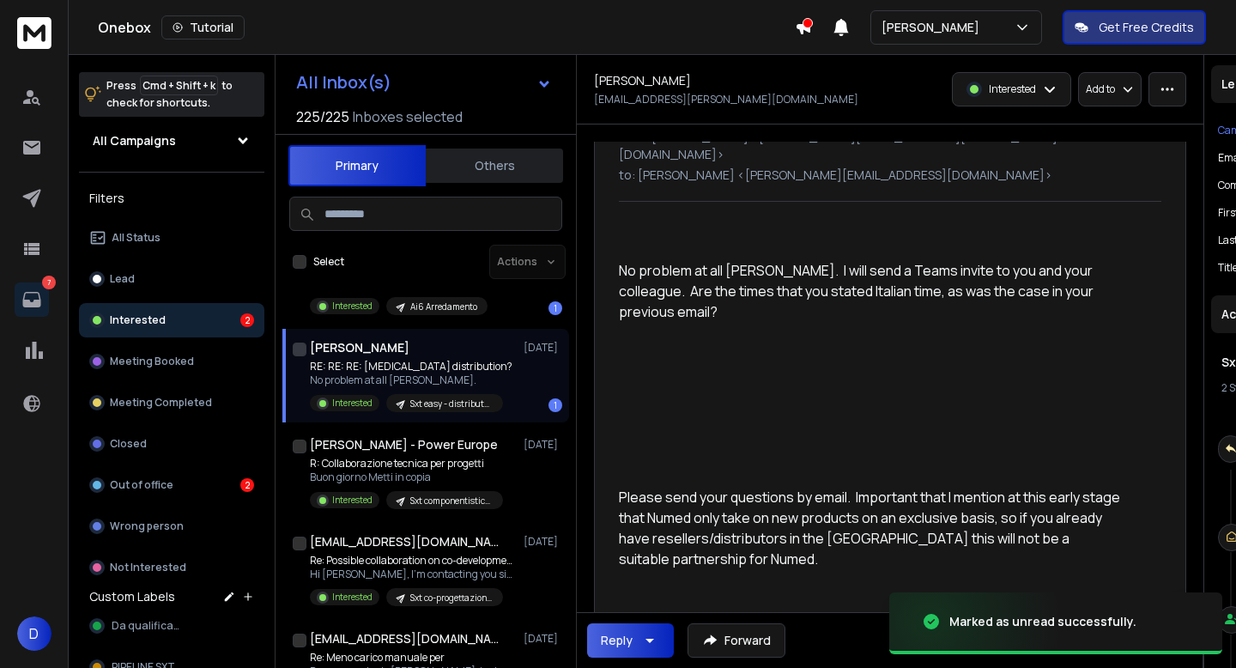
scroll to position [130, 0]
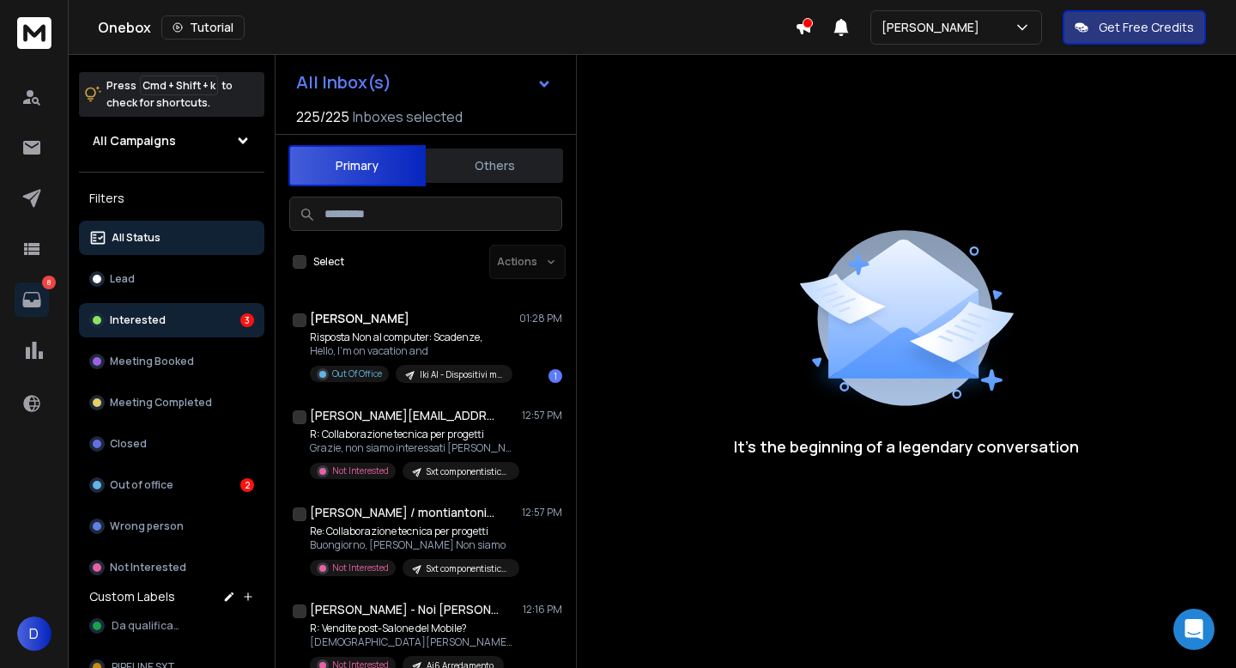
click at [195, 314] on button "Interested 3" at bounding box center [171, 320] width 185 height 34
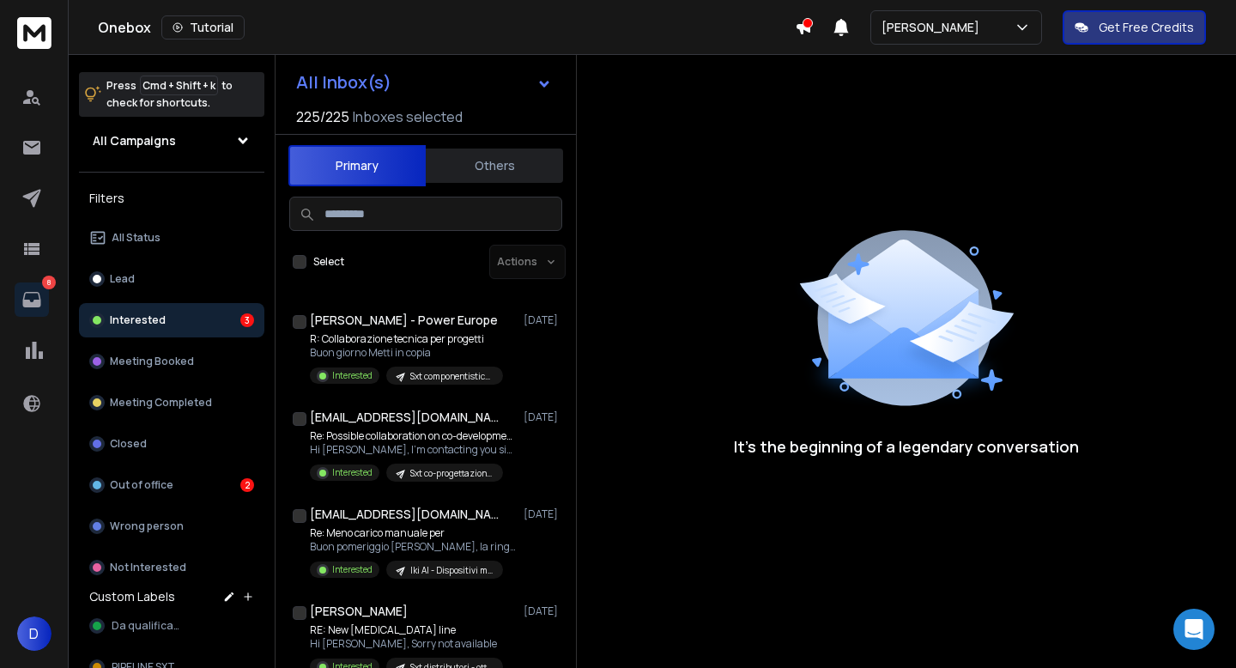
scroll to position [123, 0]
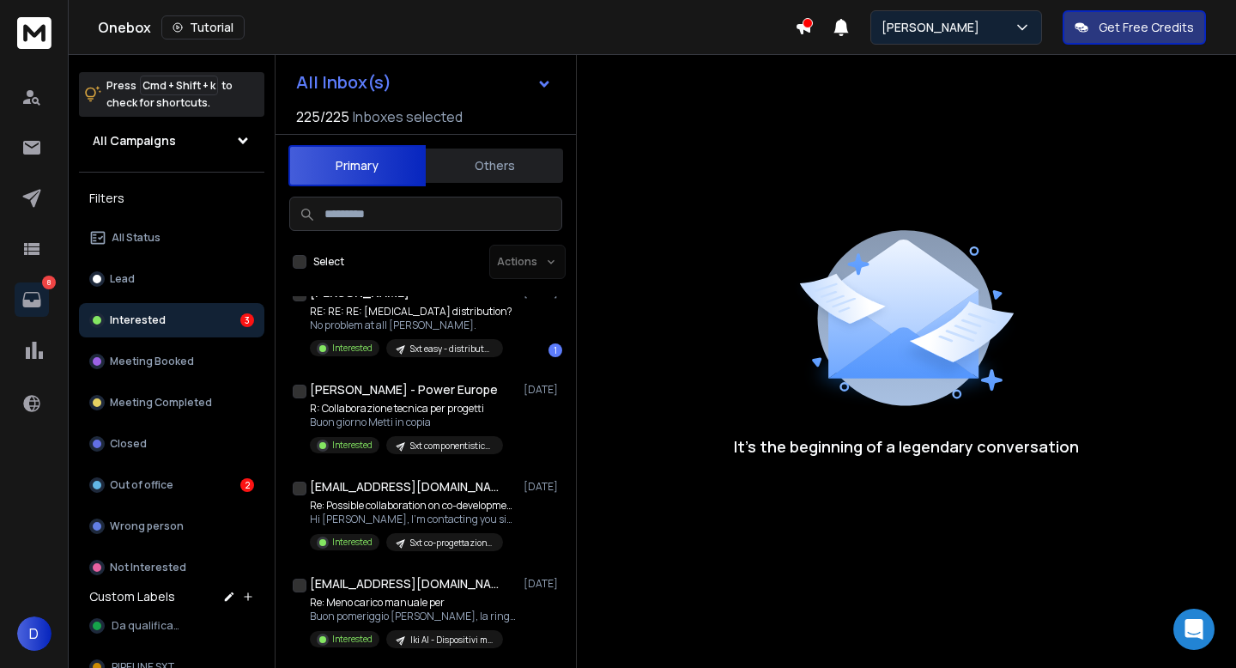
click at [940, 32] on p "[PERSON_NAME]" at bounding box center [933, 27] width 105 height 17
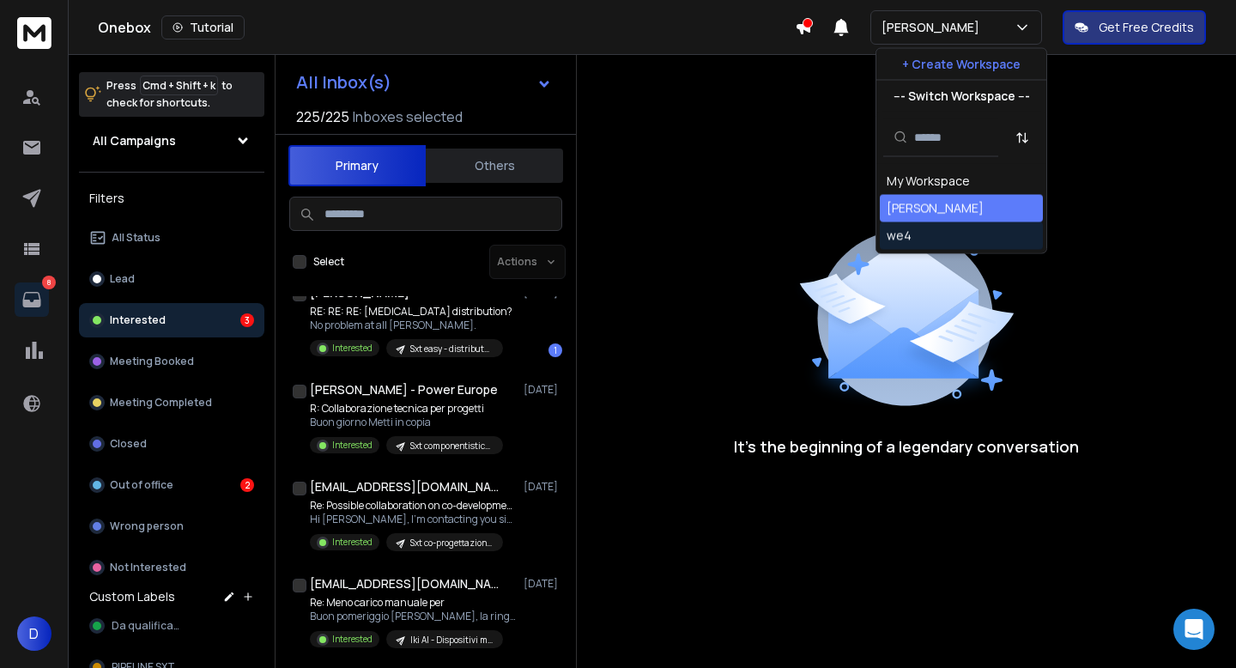
click at [903, 236] on div "we4" at bounding box center [898, 235] width 25 height 17
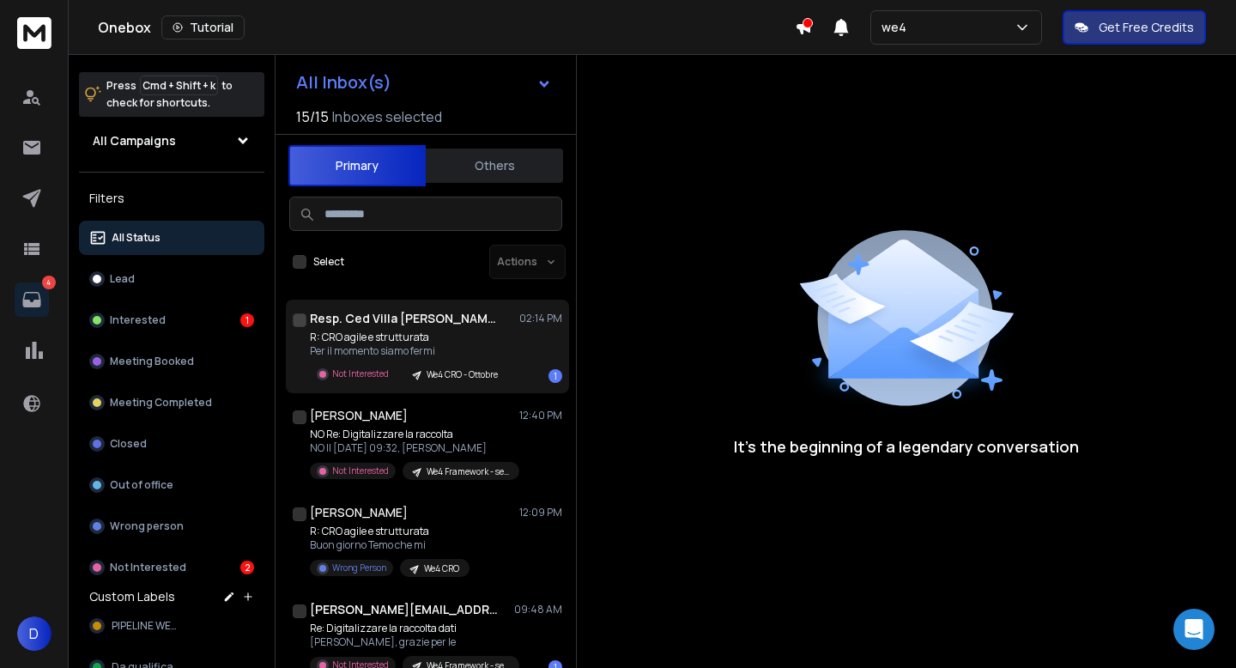
click at [520, 363] on div "R: CRO agile e strutturata Per il momento siamo fermi Not Interested We4 CRO - …" at bounding box center [436, 356] width 252 height 52
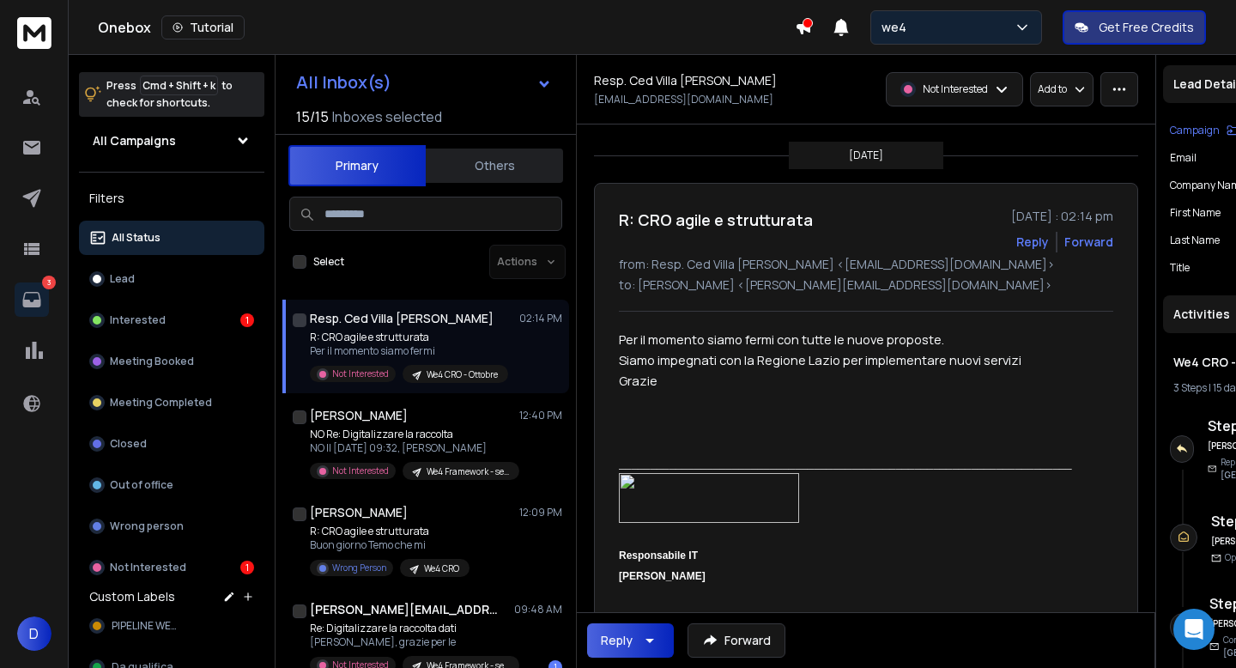
click at [966, 36] on button "we4" at bounding box center [956, 27] width 172 height 34
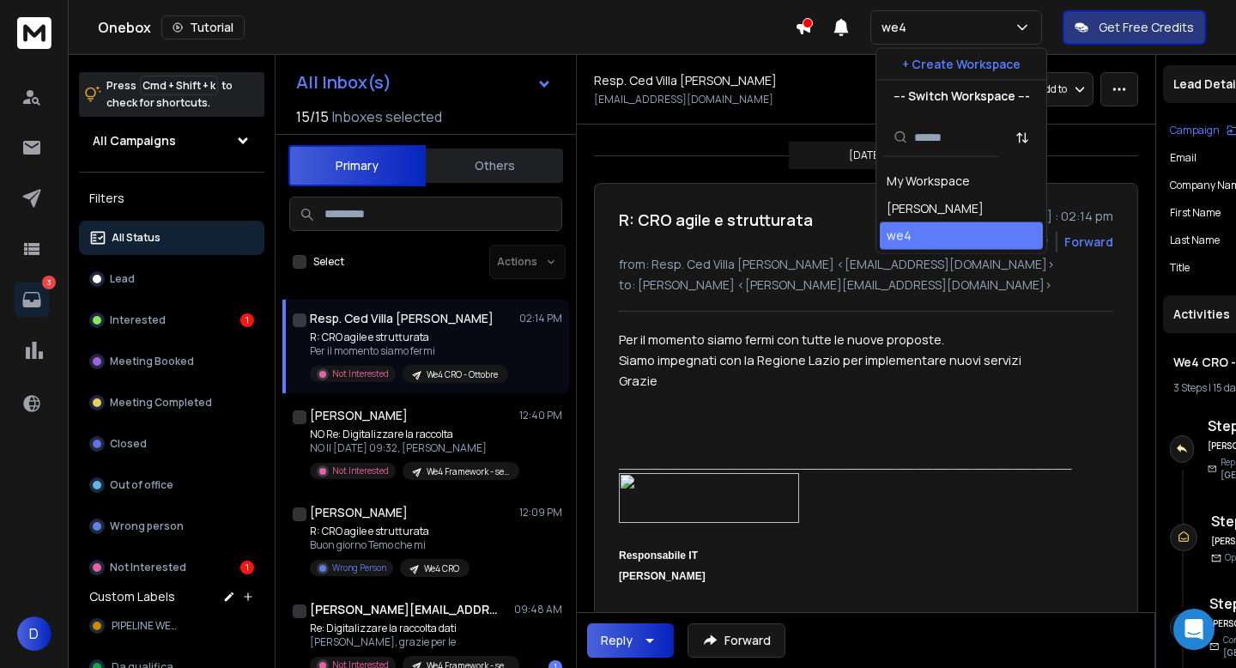
click at [933, 237] on div "we4" at bounding box center [961, 235] width 163 height 27
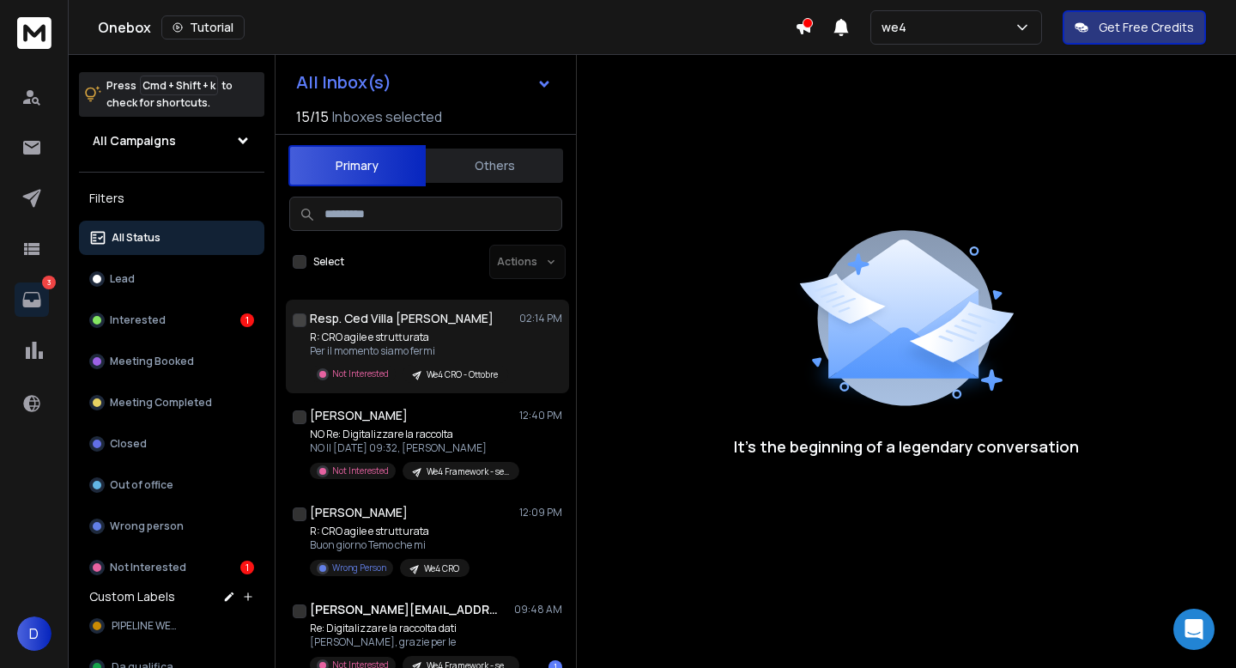
click at [492, 333] on p "R: CRO agile e strutturata" at bounding box center [409, 337] width 198 height 14
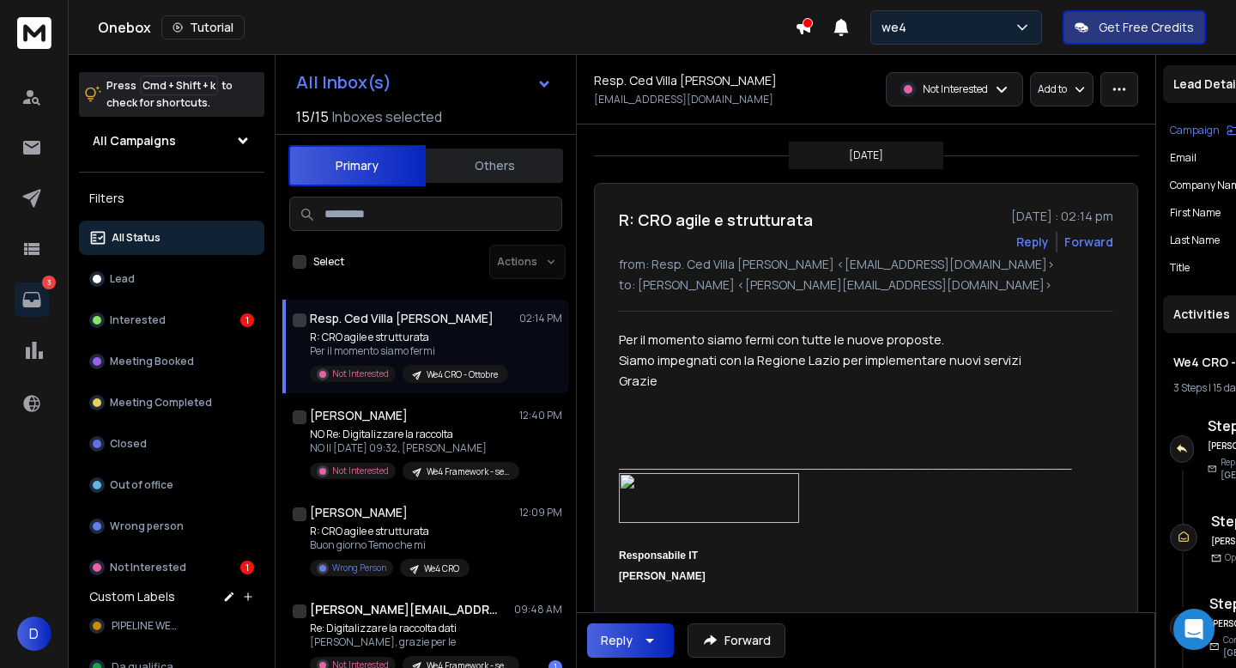
click at [919, 15] on button "we4" at bounding box center [956, 27] width 172 height 34
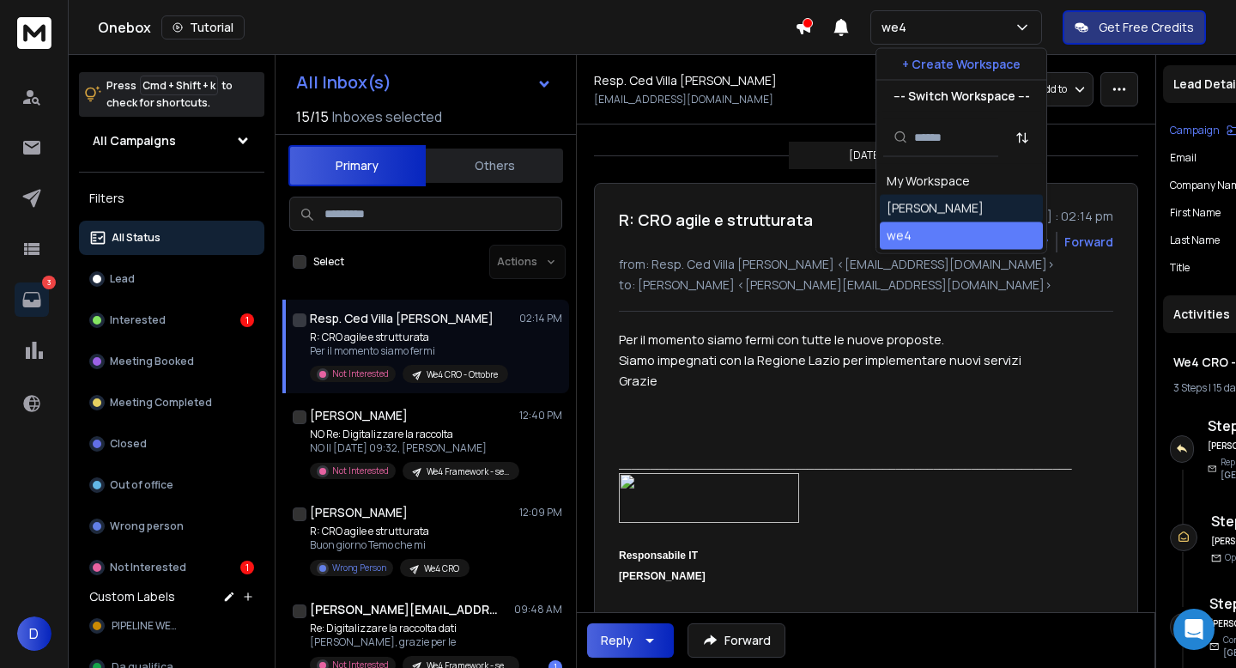
click at [929, 209] on div "[PERSON_NAME]" at bounding box center [934, 208] width 97 height 17
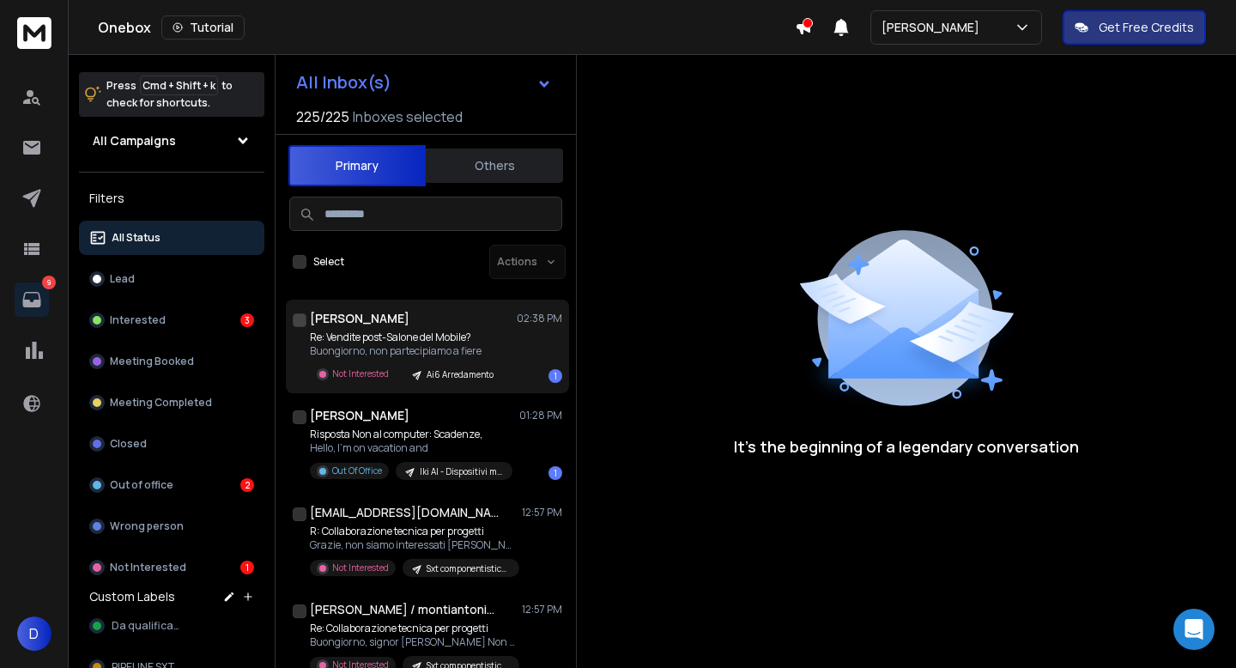
click at [520, 355] on div "Re: Vendite post-Salone del Mobile? [GEOGRAPHIC_DATA], non partecipiamo a fiere…" at bounding box center [436, 356] width 252 height 52
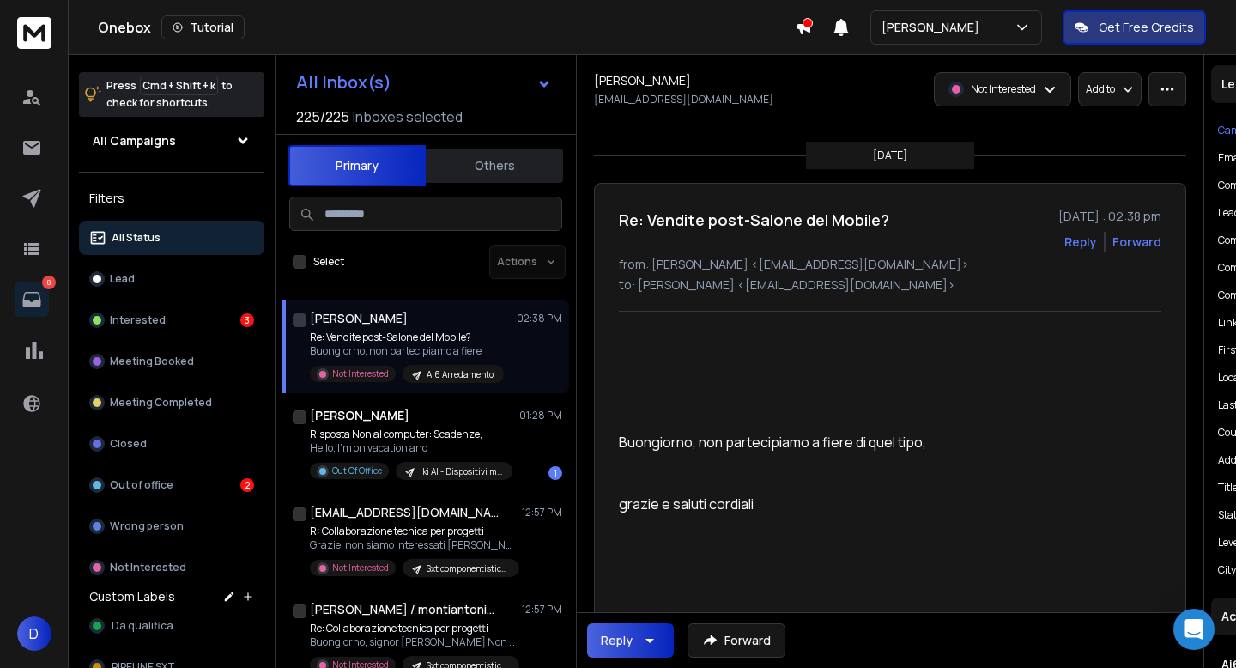
scroll to position [145, 0]
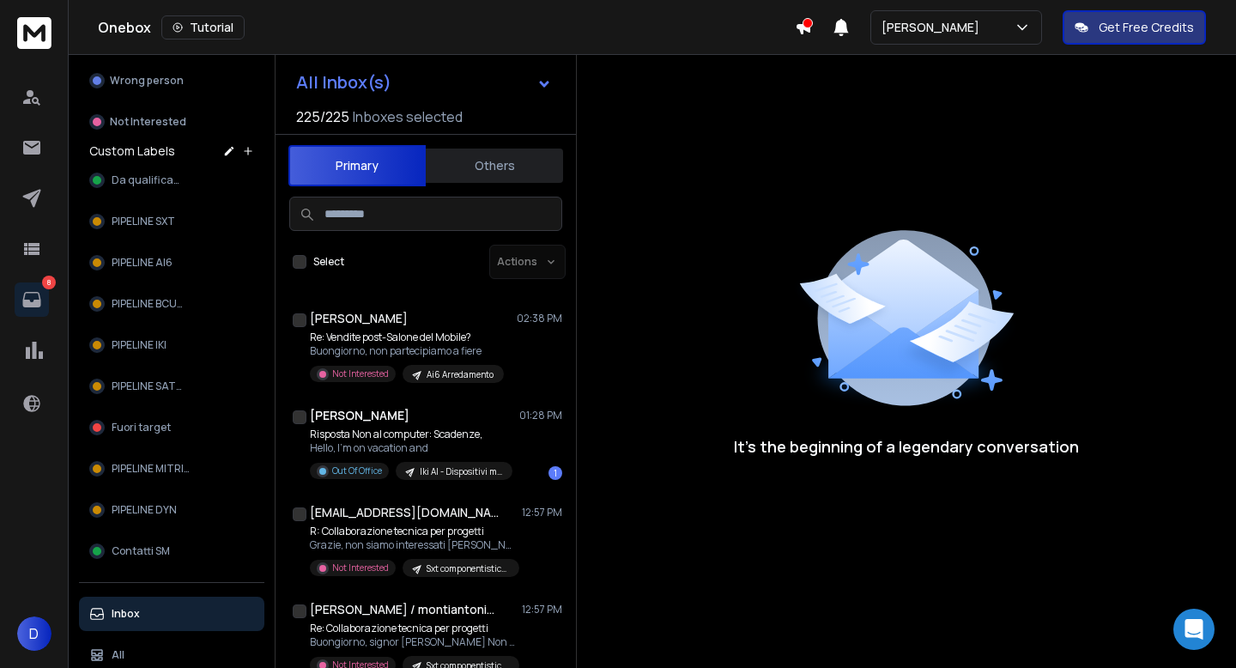
scroll to position [456, 0]
